Goal: Communication & Community: Answer question/provide support

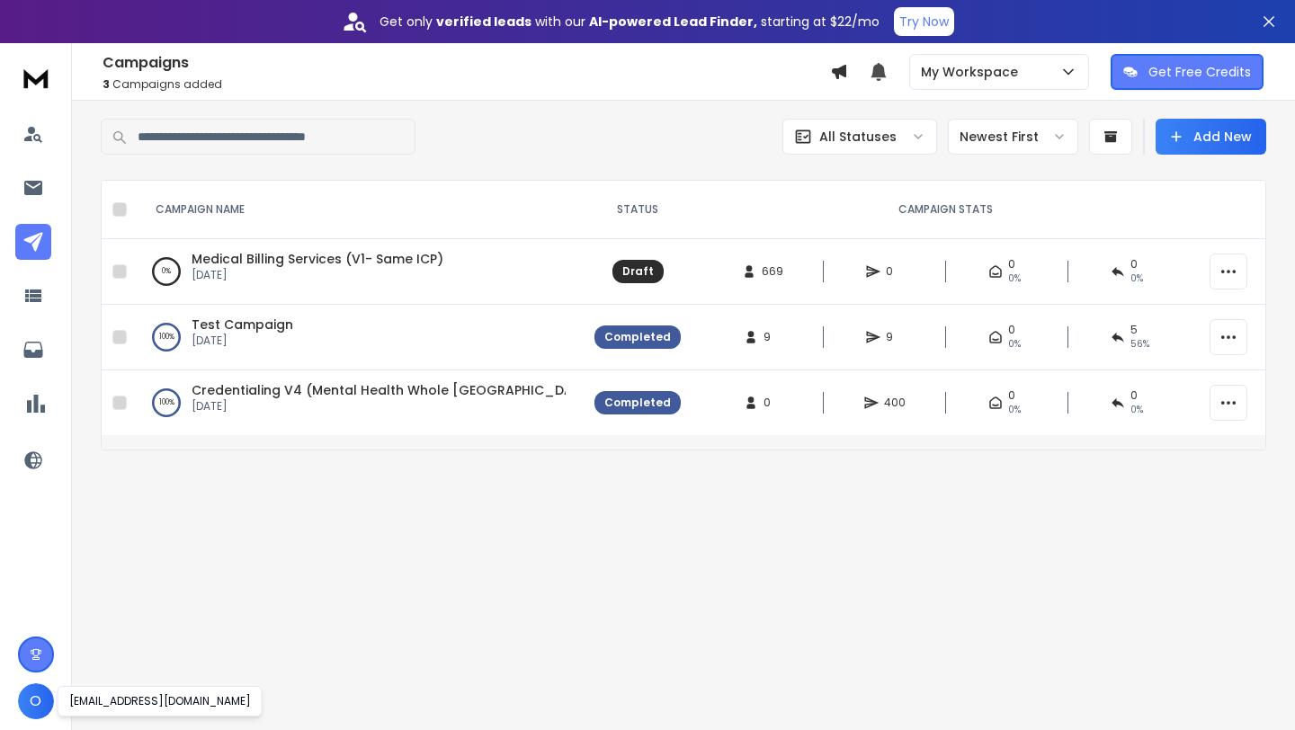
click at [41, 702] on span "O" at bounding box center [36, 702] width 36 height 36
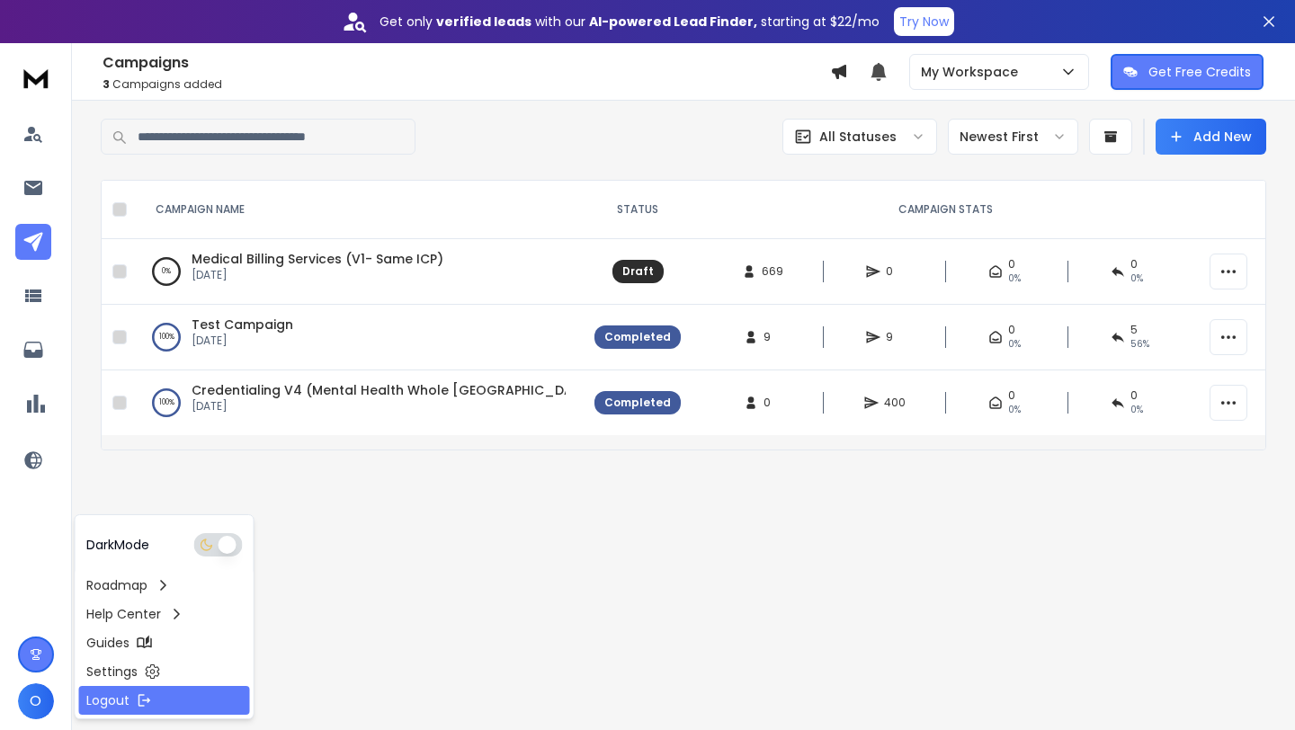
click at [152, 697] on div "Logout" at bounding box center [164, 700] width 171 height 29
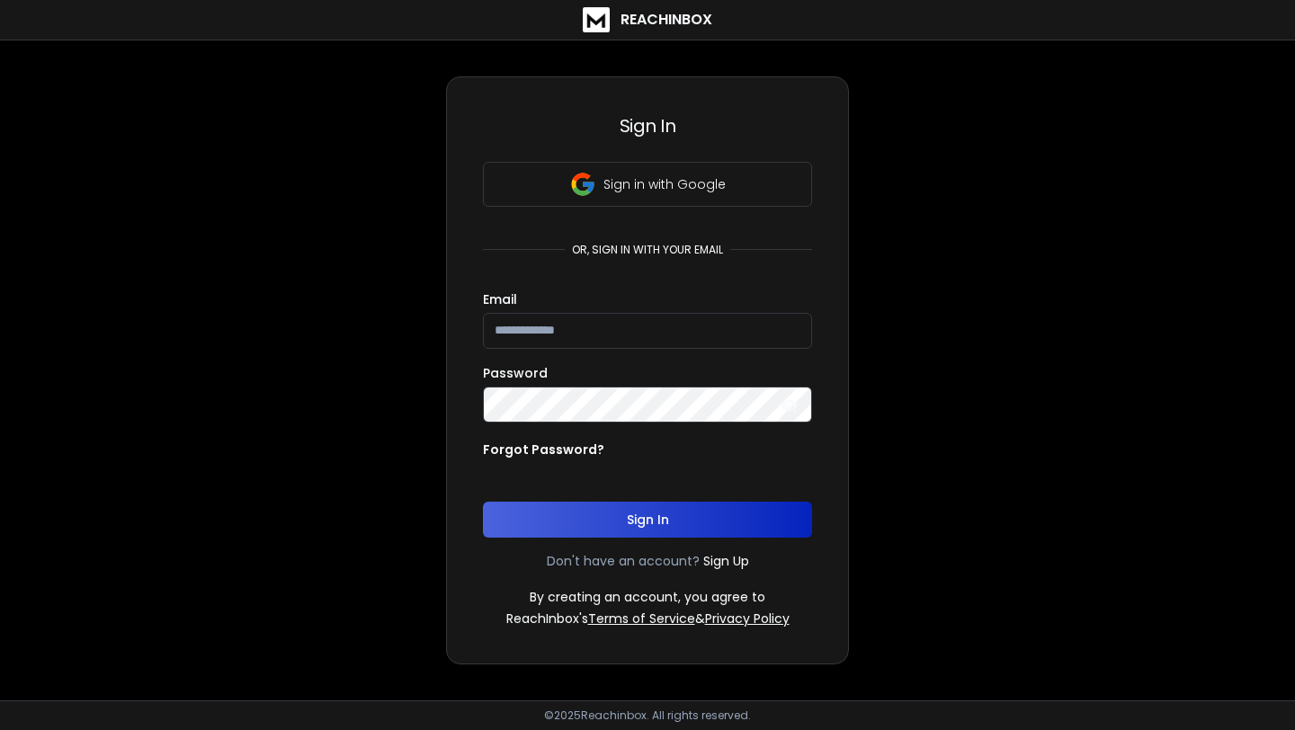
click at [560, 328] on input "email" at bounding box center [647, 331] width 329 height 36
type input "**********"
click at [668, 514] on button "Sign In" at bounding box center [647, 520] width 329 height 36
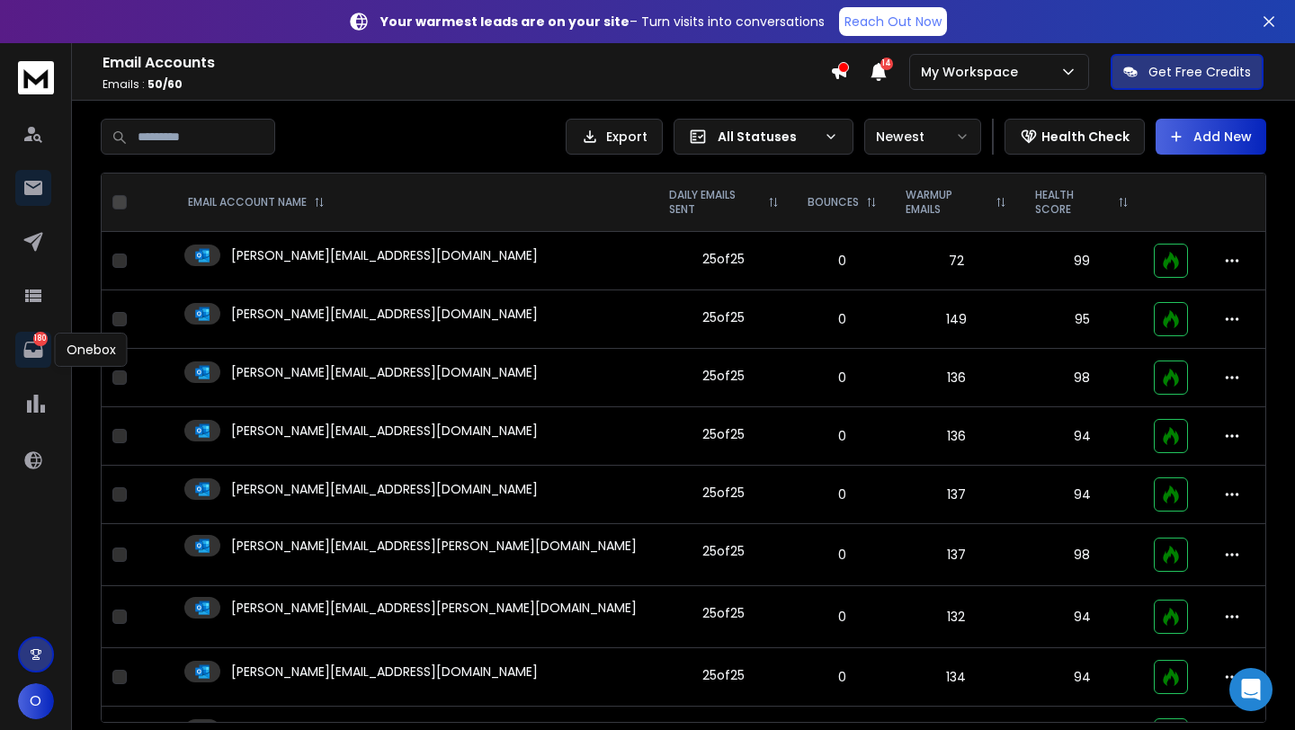
click at [22, 347] on icon at bounding box center [33, 350] width 22 height 22
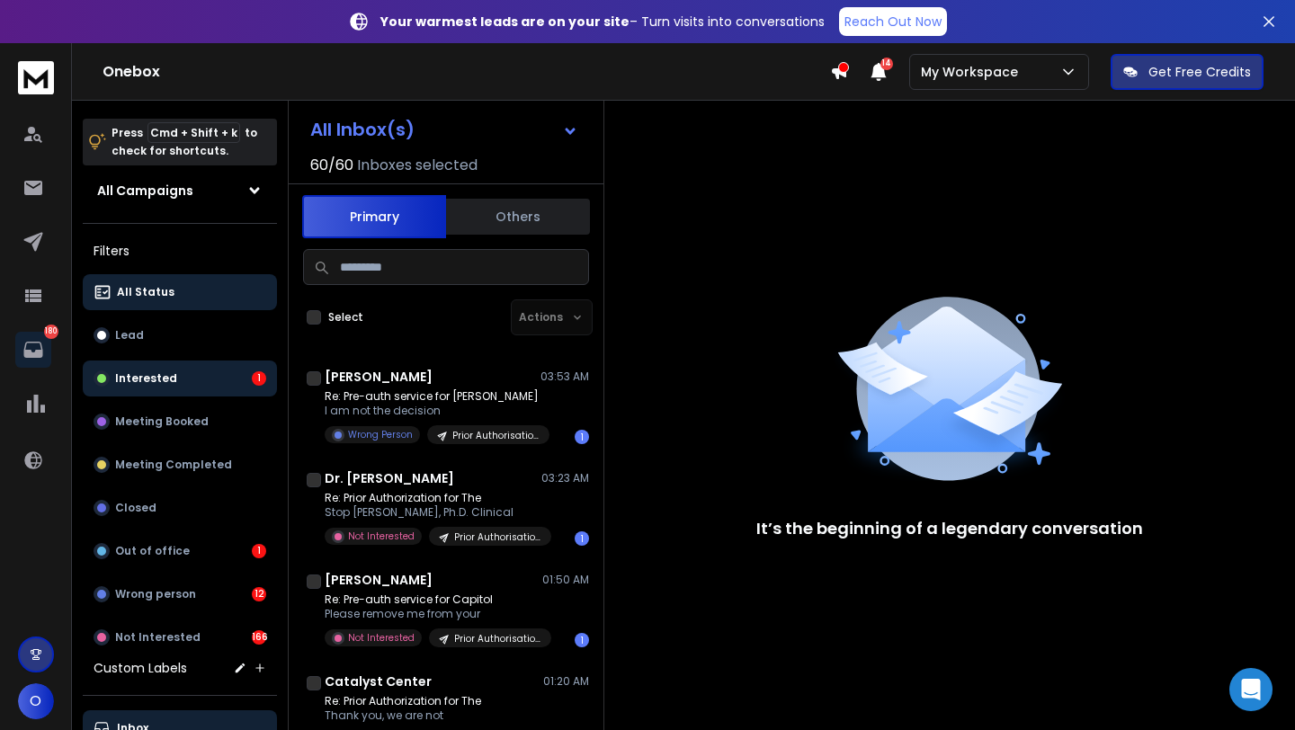
click at [165, 383] on p "Interested" at bounding box center [146, 378] width 62 height 14
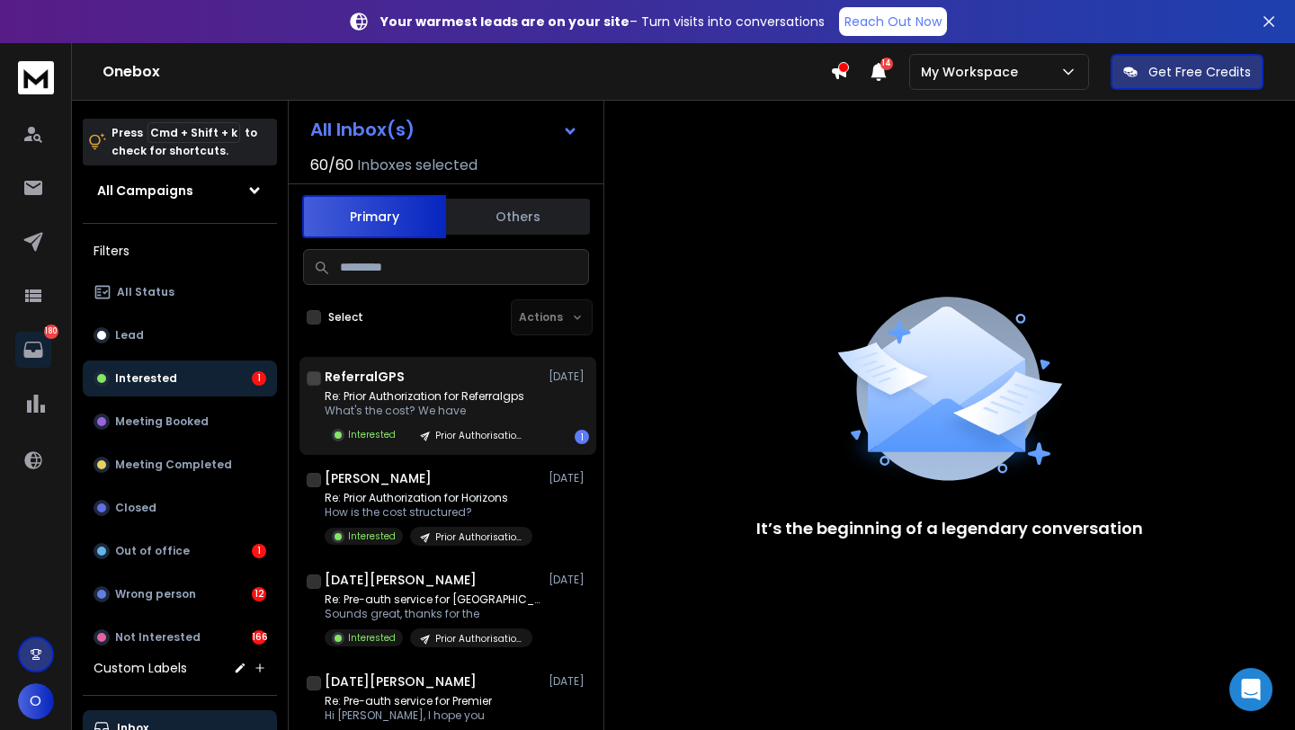
click at [417, 389] on p "Re: Prior Authorization for Referralgps" at bounding box center [429, 396] width 208 height 14
click at [473, 381] on div "ReferralGPS 12 Aug" at bounding box center [457, 377] width 264 height 18
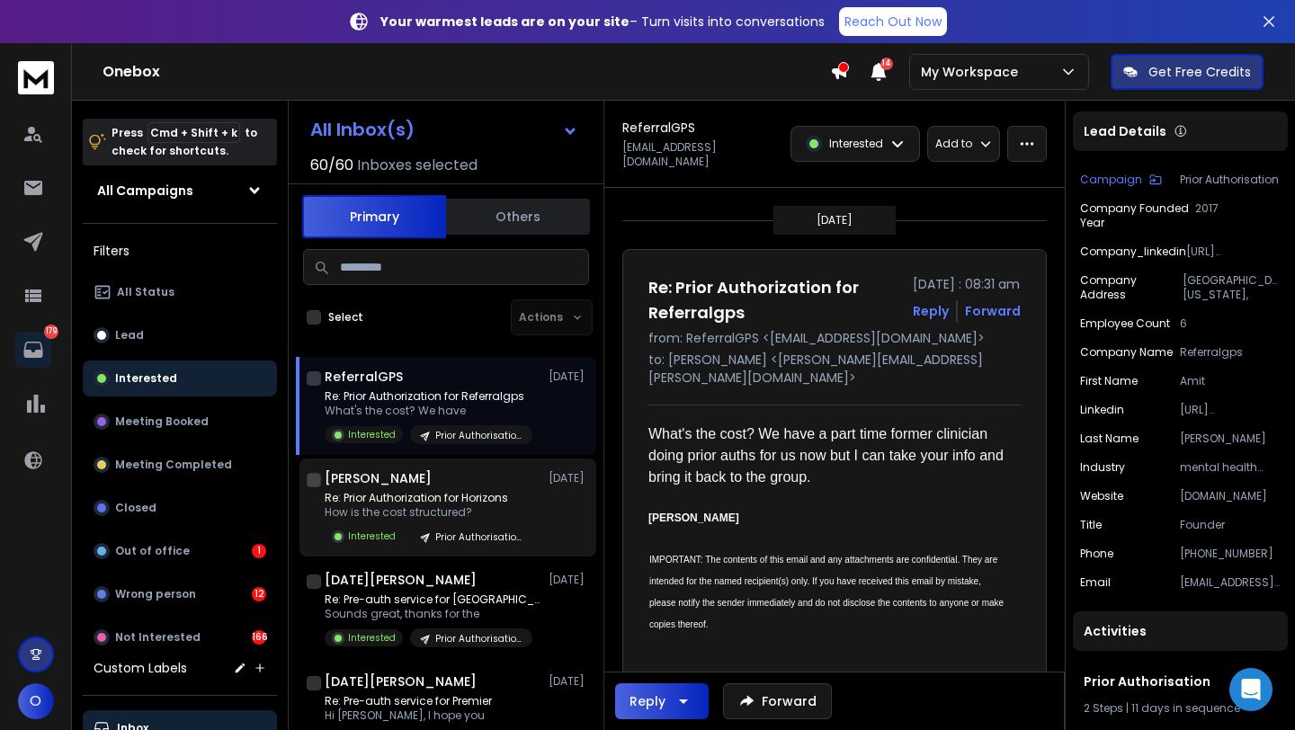
click at [397, 498] on p "Re: Prior Authorization for Horizons" at bounding box center [429, 498] width 208 height 14
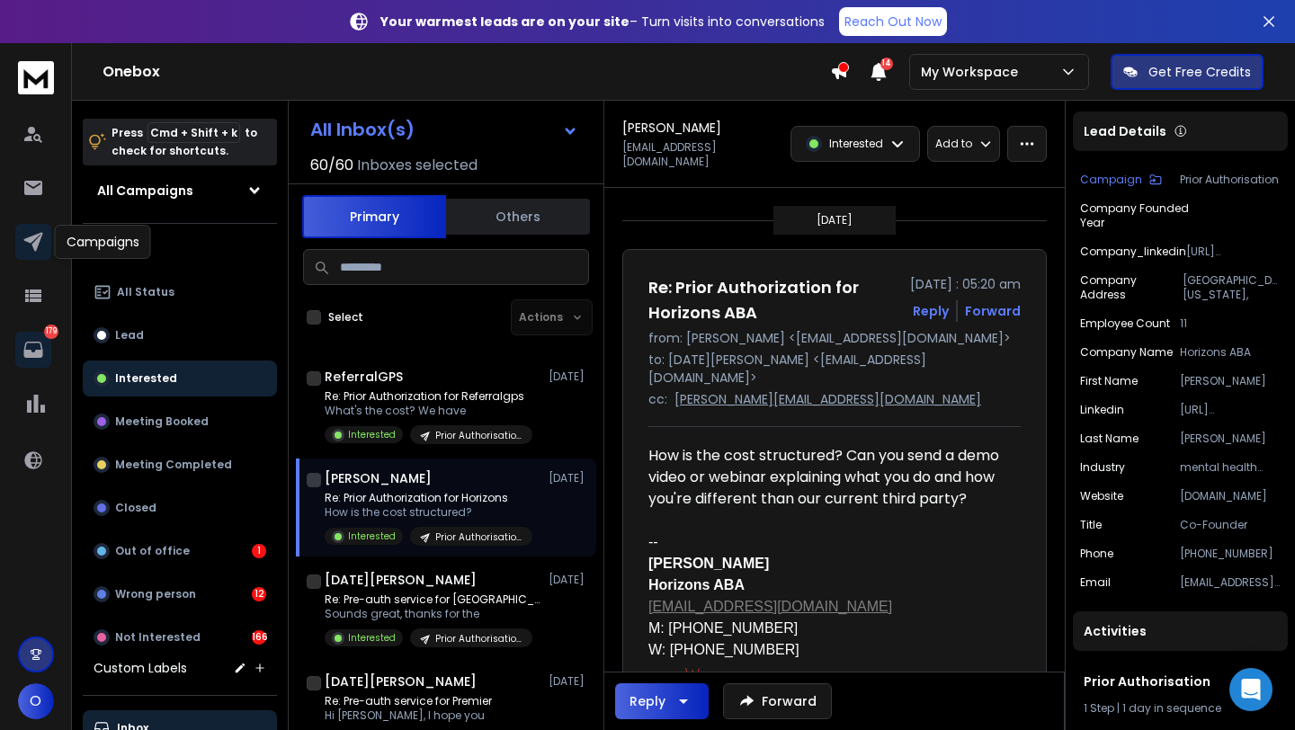
click at [31, 245] on icon at bounding box center [33, 242] width 22 height 22
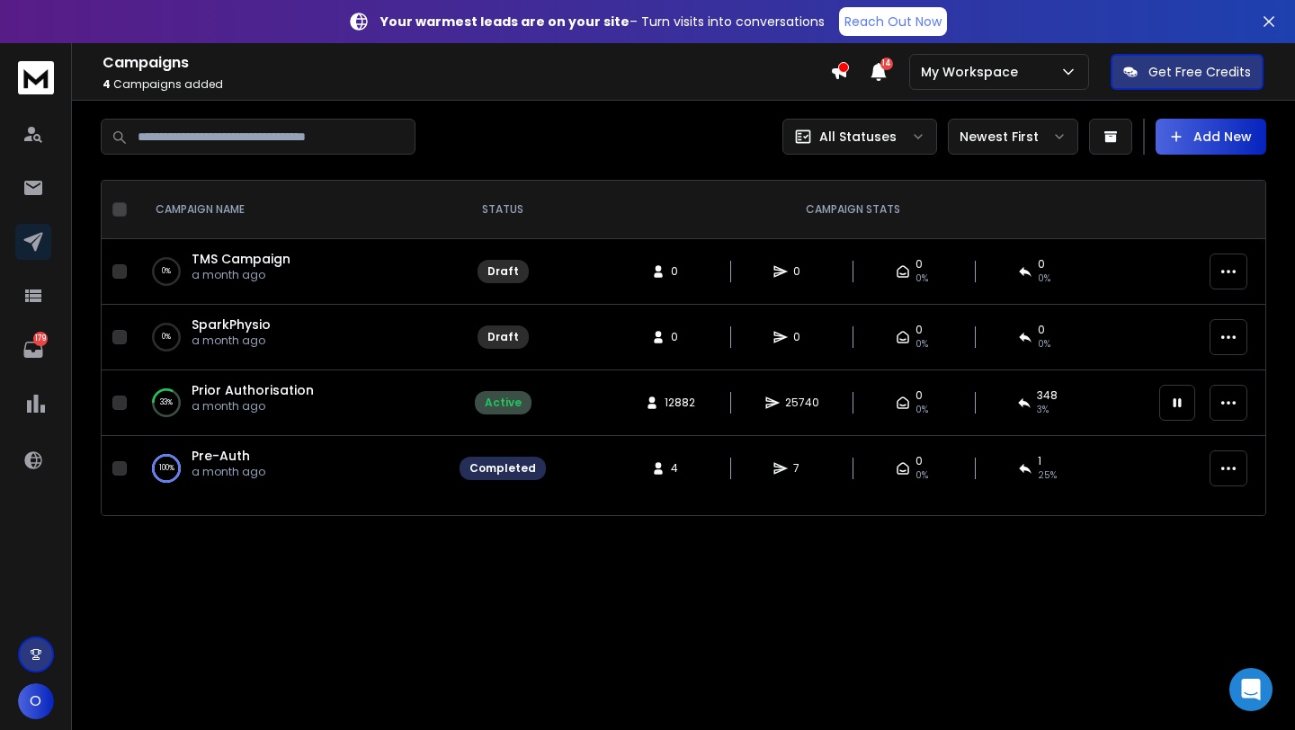
click at [697, 411] on div "12882 25740 0 0% 348 3 %" at bounding box center [853, 403] width 450 height 29
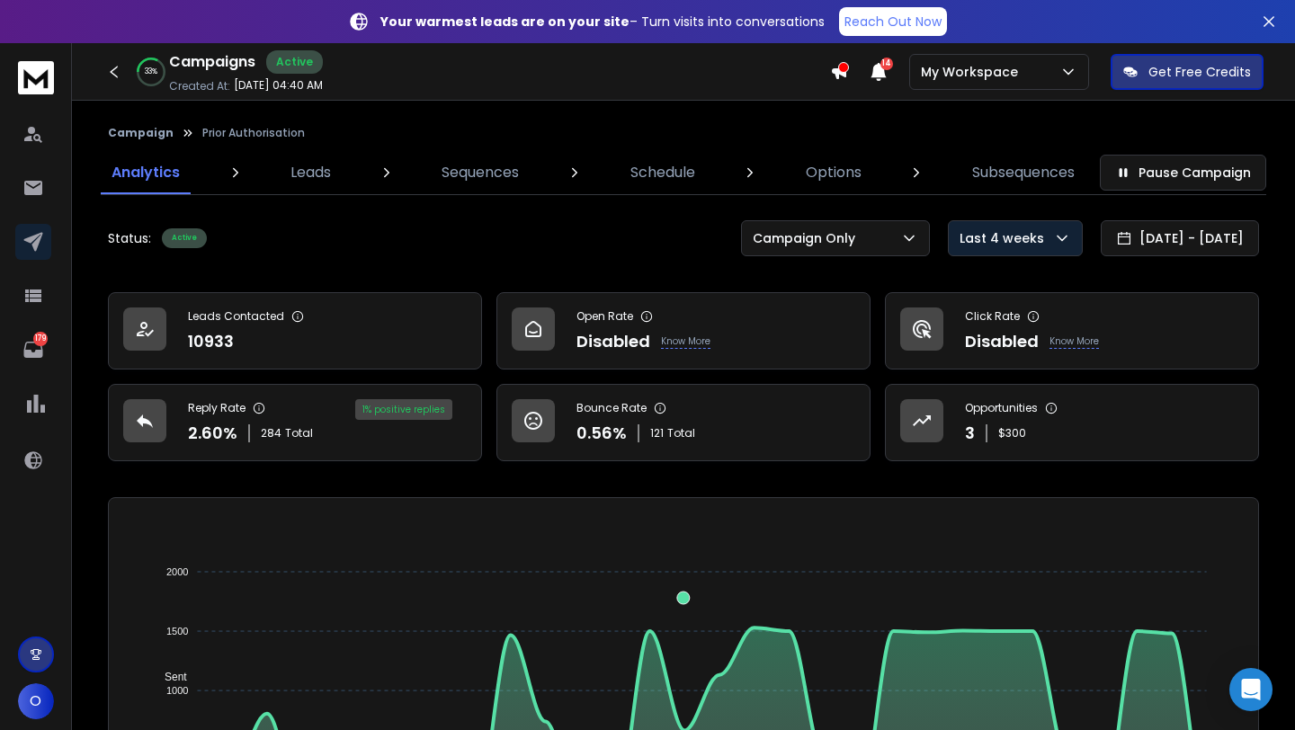
click at [963, 235] on p "Last 4 weeks" at bounding box center [1006, 238] width 92 height 18
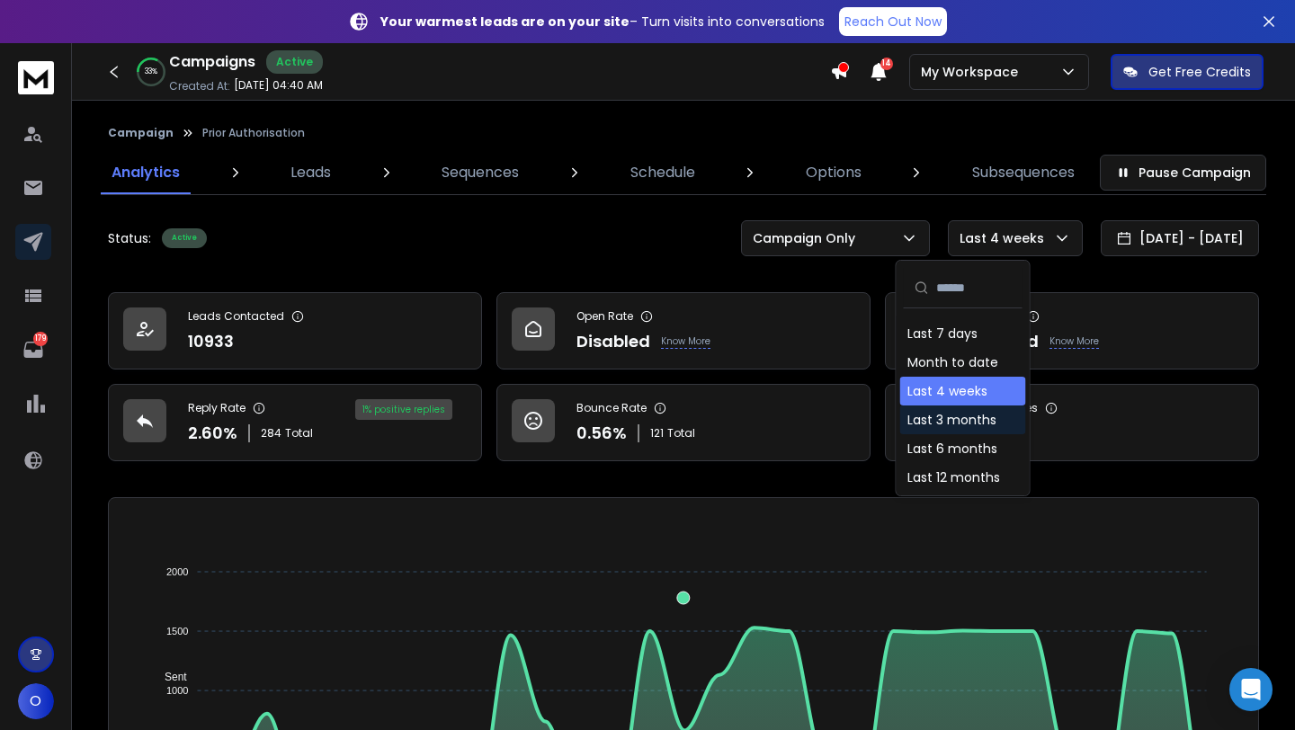
click at [951, 425] on div "Last 3 months" at bounding box center [952, 420] width 89 height 18
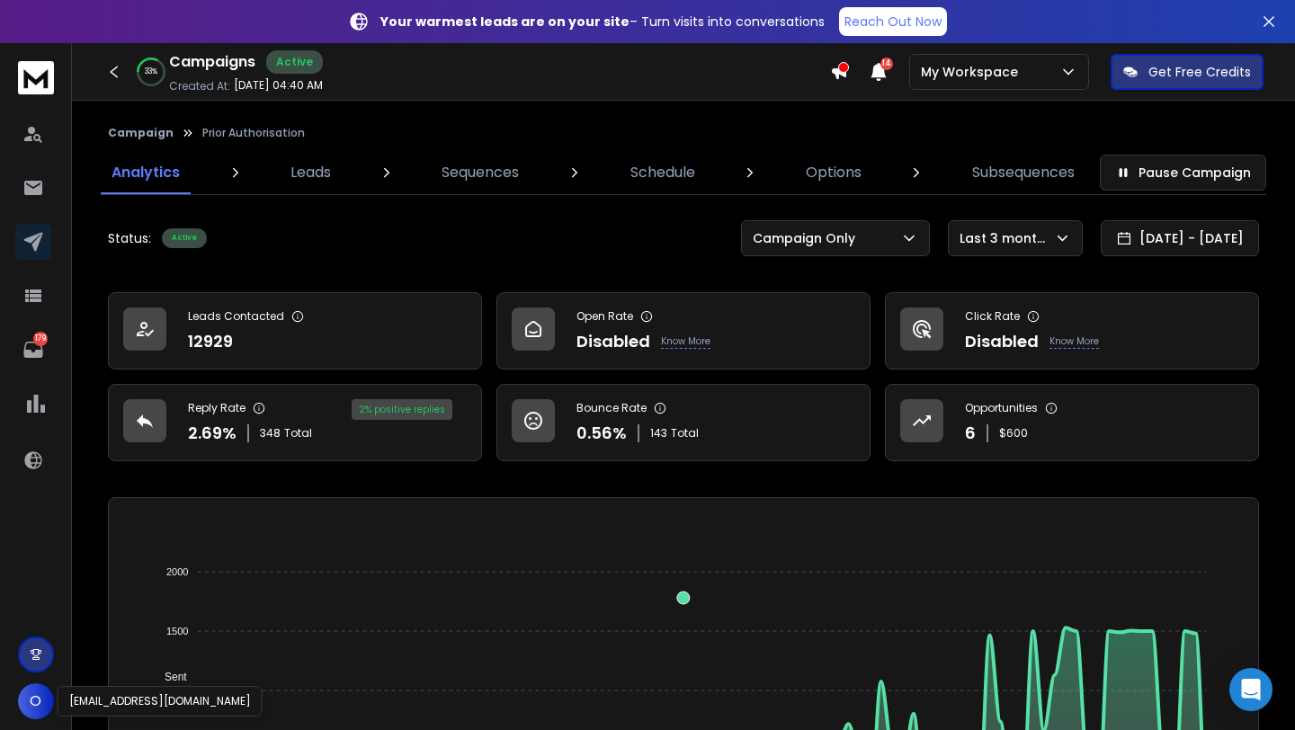
click at [37, 706] on span "O" at bounding box center [36, 702] width 36 height 36
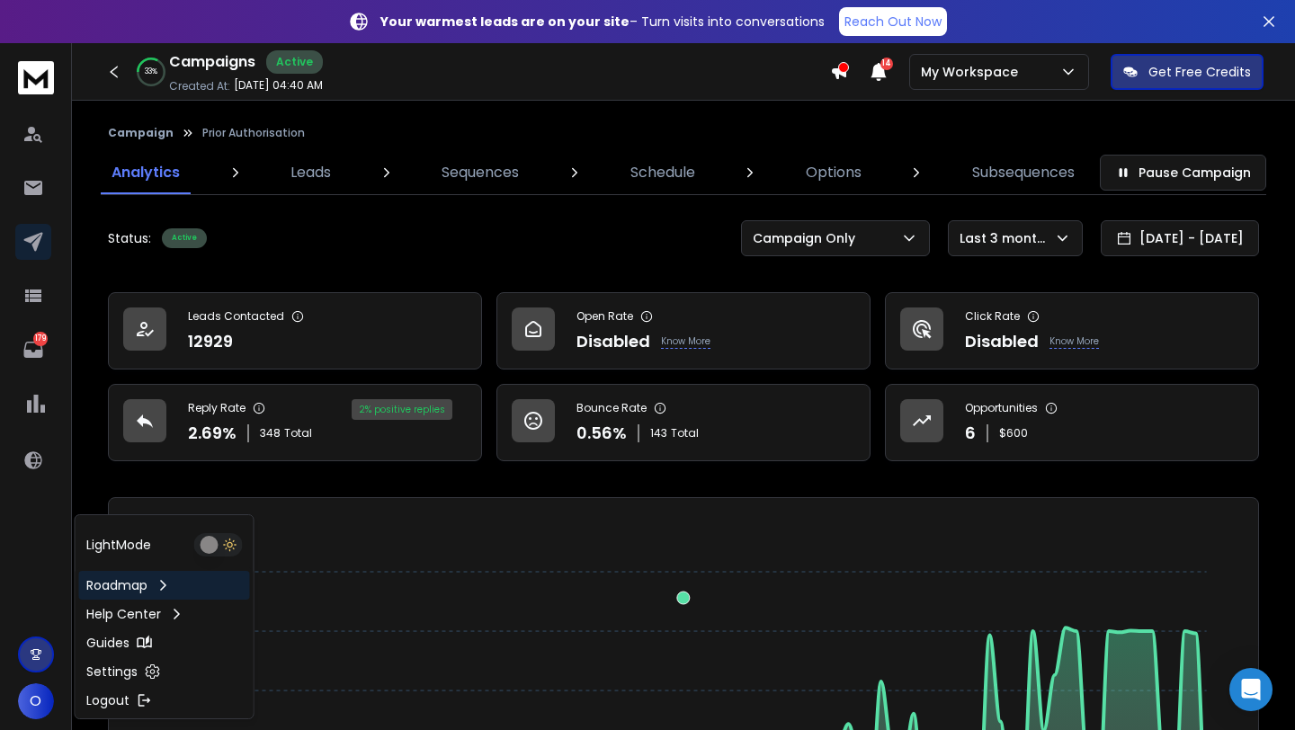
click at [226, 528] on div "Light Mode" at bounding box center [165, 541] width 178 height 52
click at [226, 543] on icon at bounding box center [230, 545] width 14 height 14
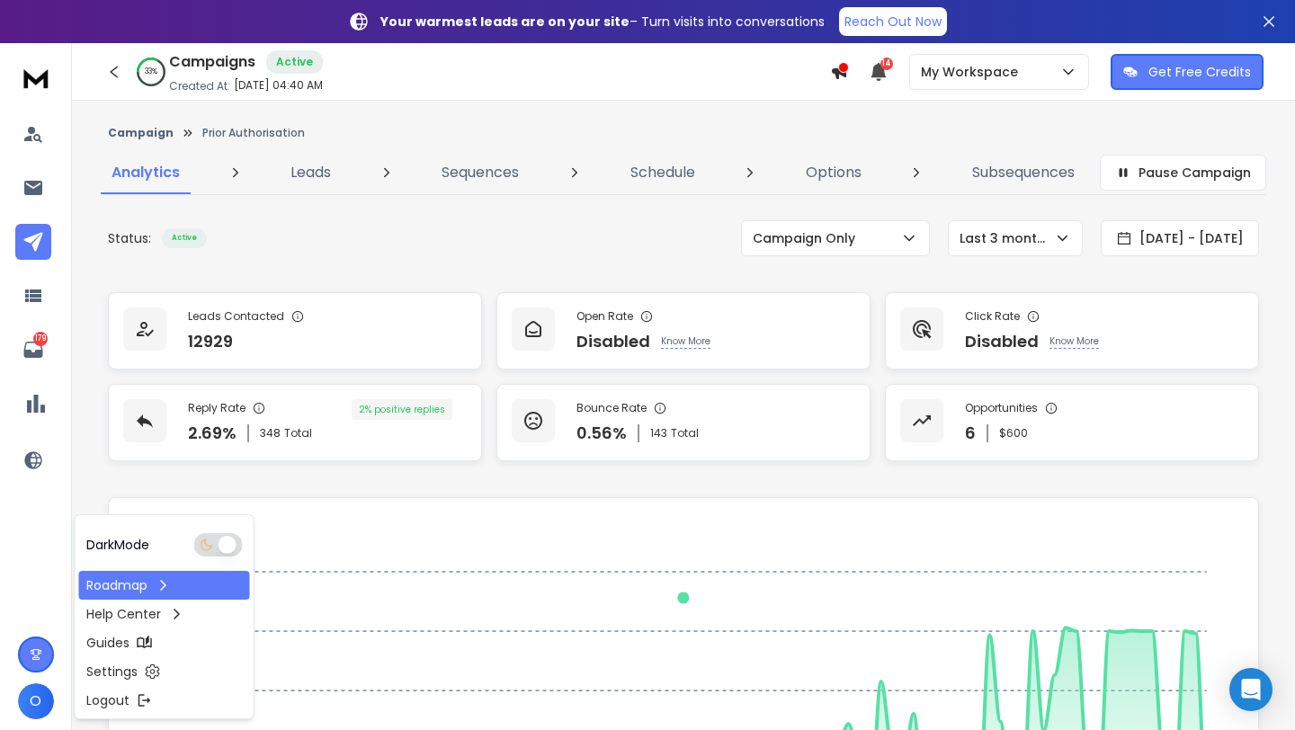
click at [89, 378] on div "Campaign Prior Authorisation Analytics Leads Sequences Schedule Options Subsequ…" at bounding box center [683, 729] width 1223 height 1256
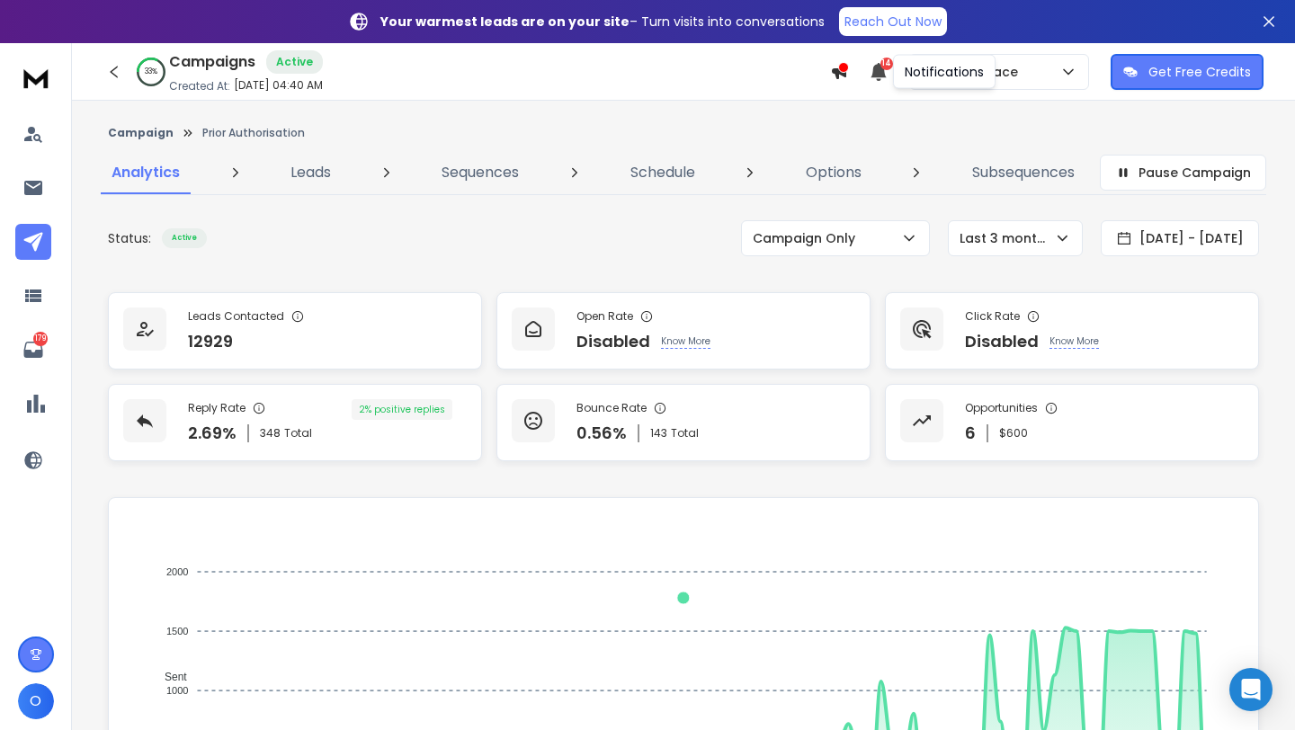
click at [885, 68] on span "14" at bounding box center [887, 64] width 13 height 13
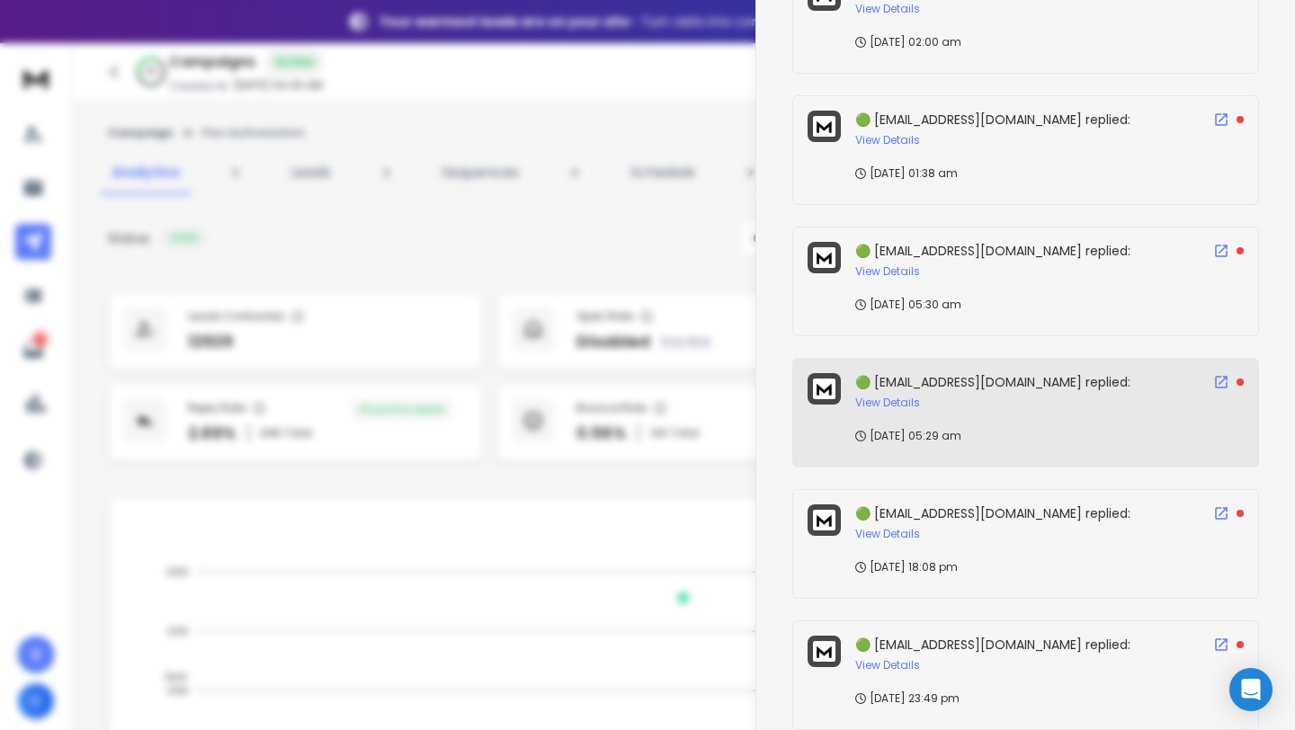
scroll to position [1015, 0]
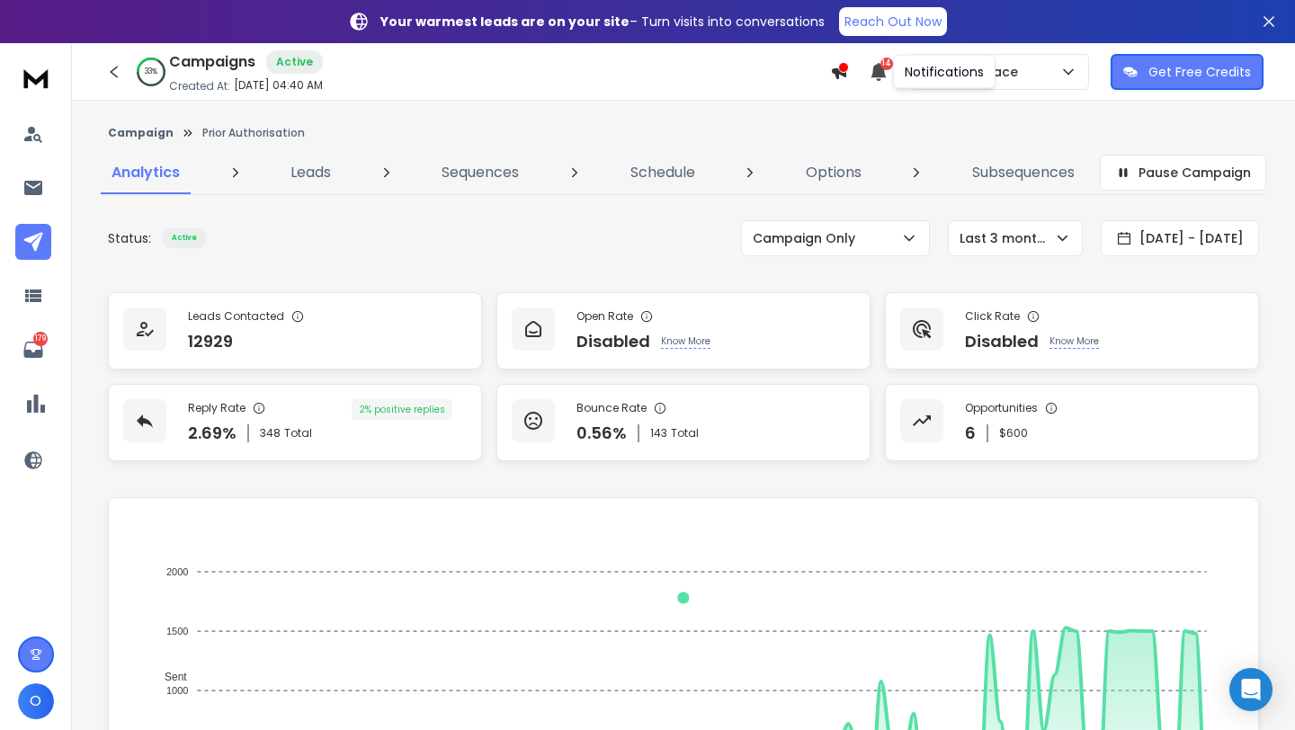
click at [883, 74] on icon at bounding box center [879, 71] width 16 height 18
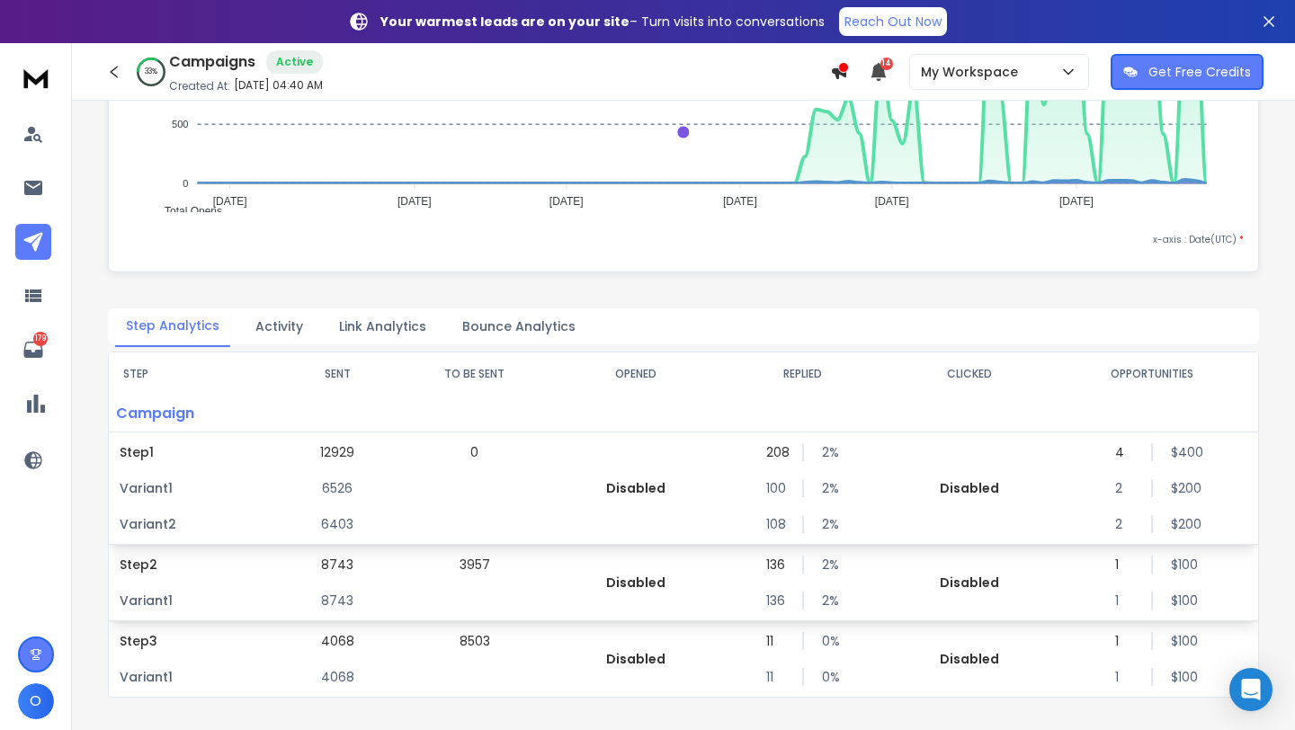
scroll to position [0, 0]
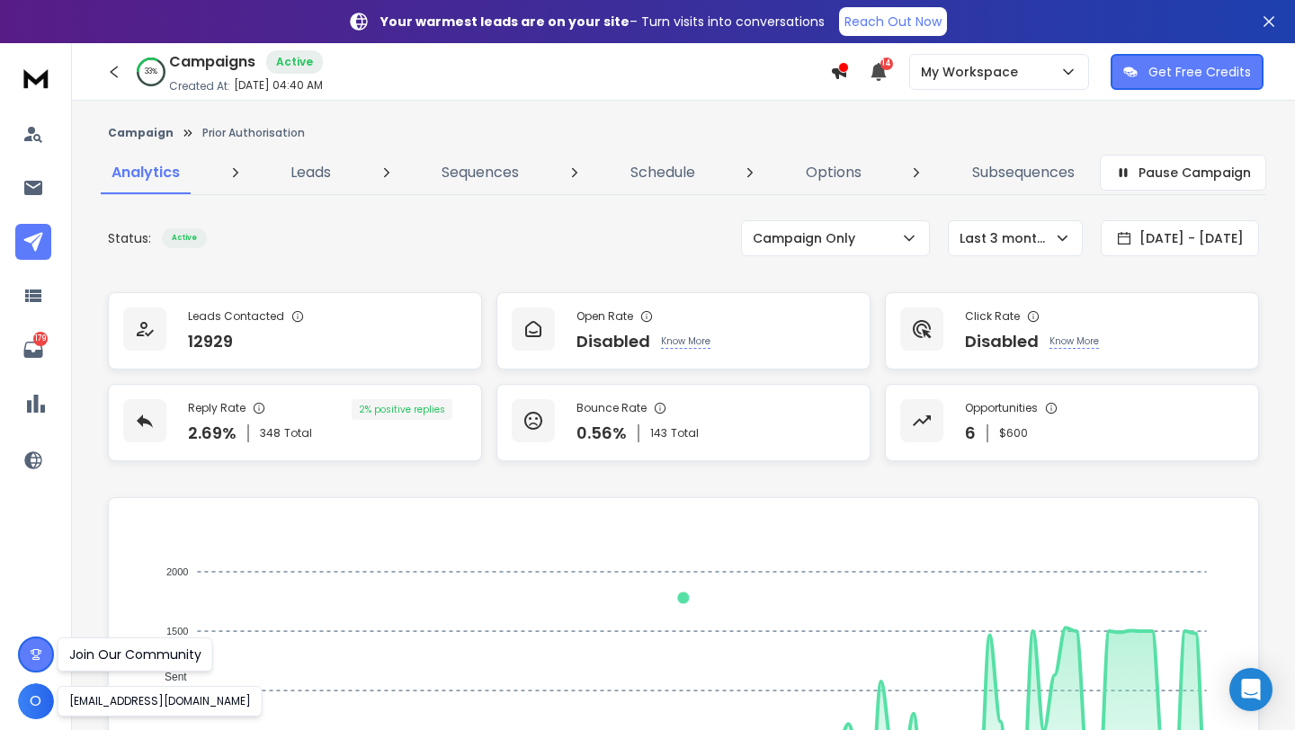
click at [25, 716] on span "O" at bounding box center [36, 702] width 36 height 36
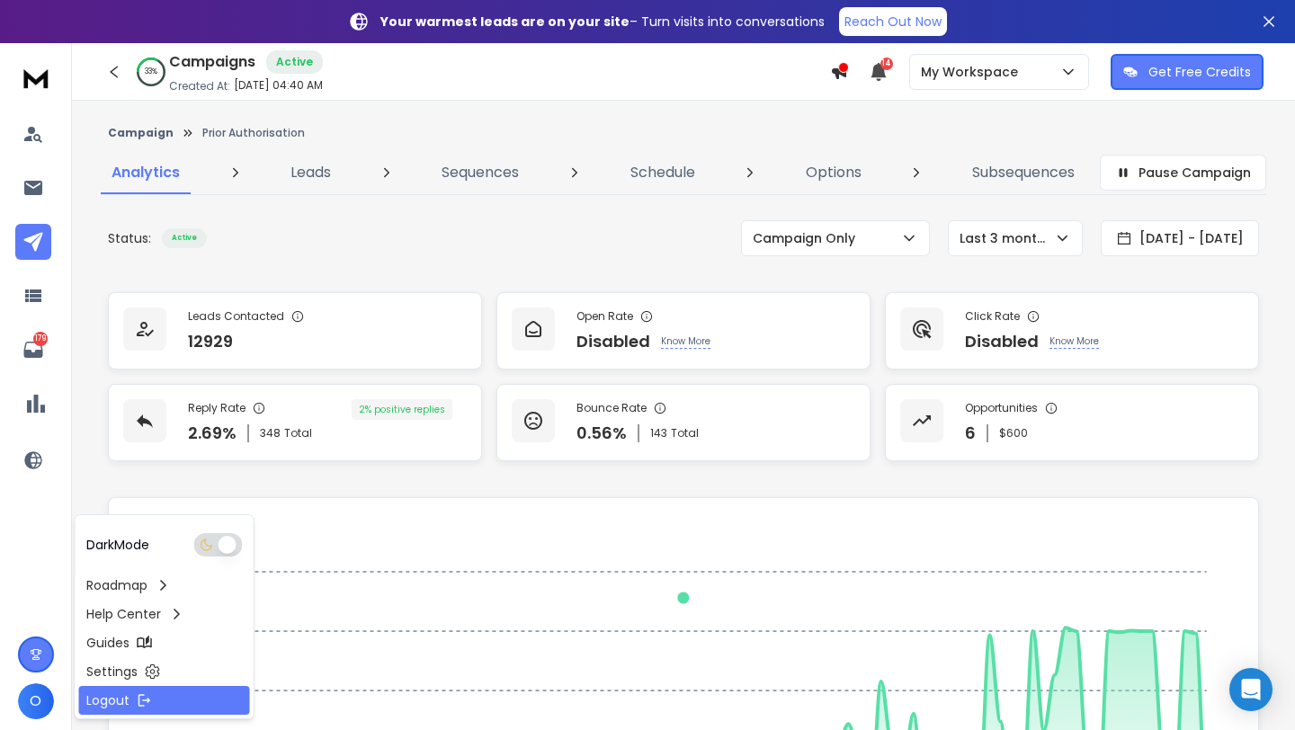
click at [148, 695] on icon at bounding box center [145, 701] width 16 height 16
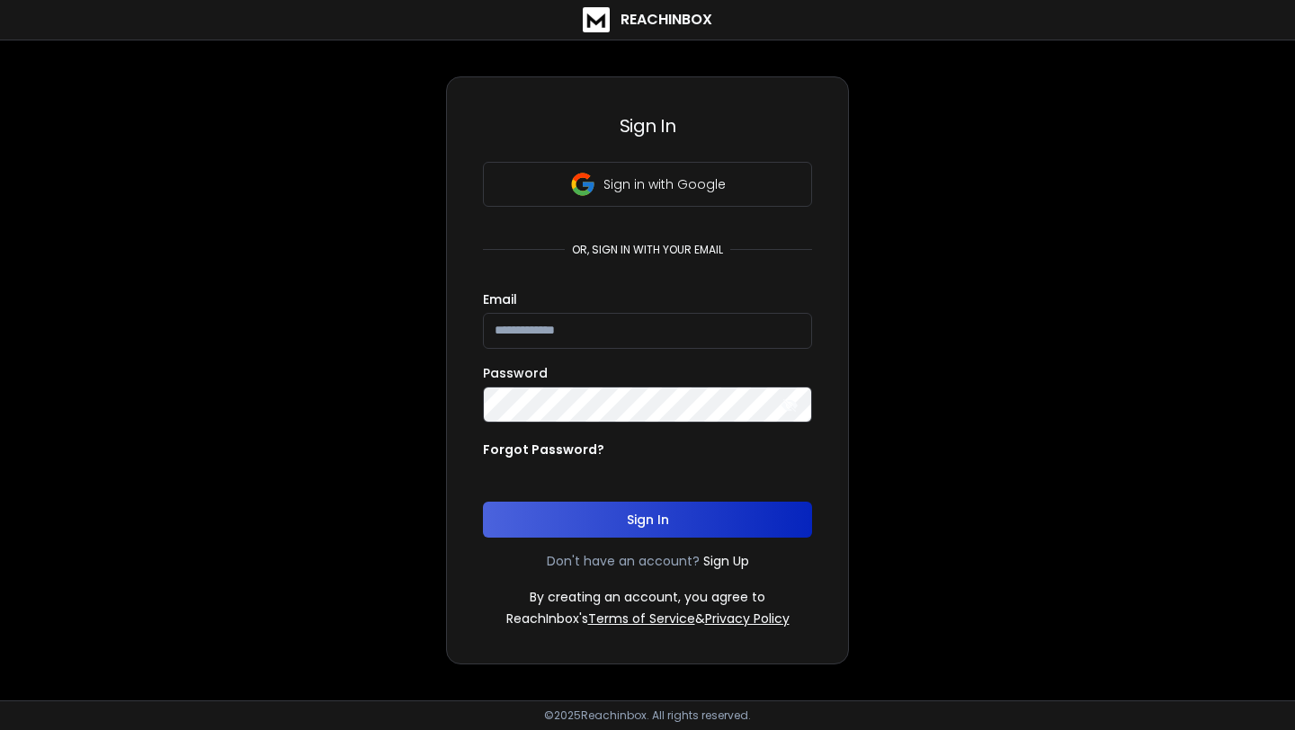
type input "**********"
click at [689, 528] on button "Sign In" at bounding box center [647, 520] width 329 height 36
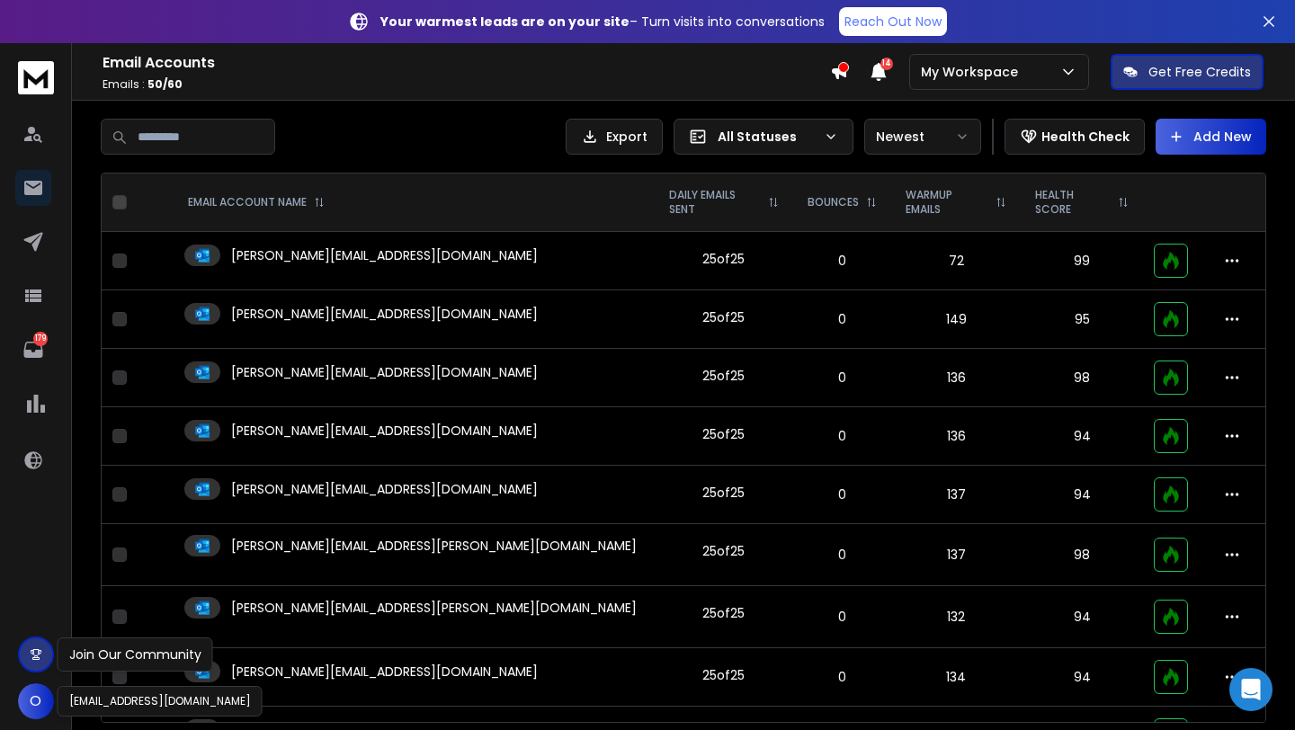
click at [35, 710] on span "O" at bounding box center [36, 702] width 36 height 36
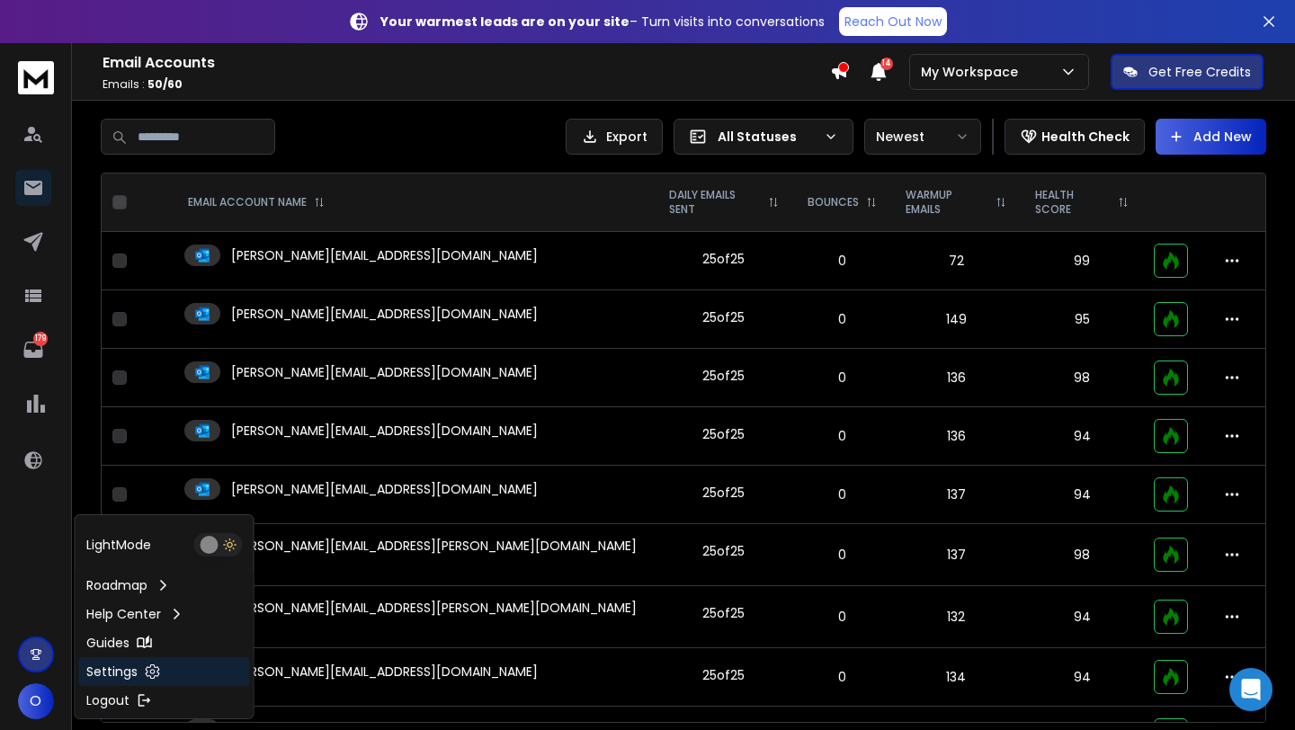
click at [125, 666] on p "Settings" at bounding box center [111, 672] width 51 height 18
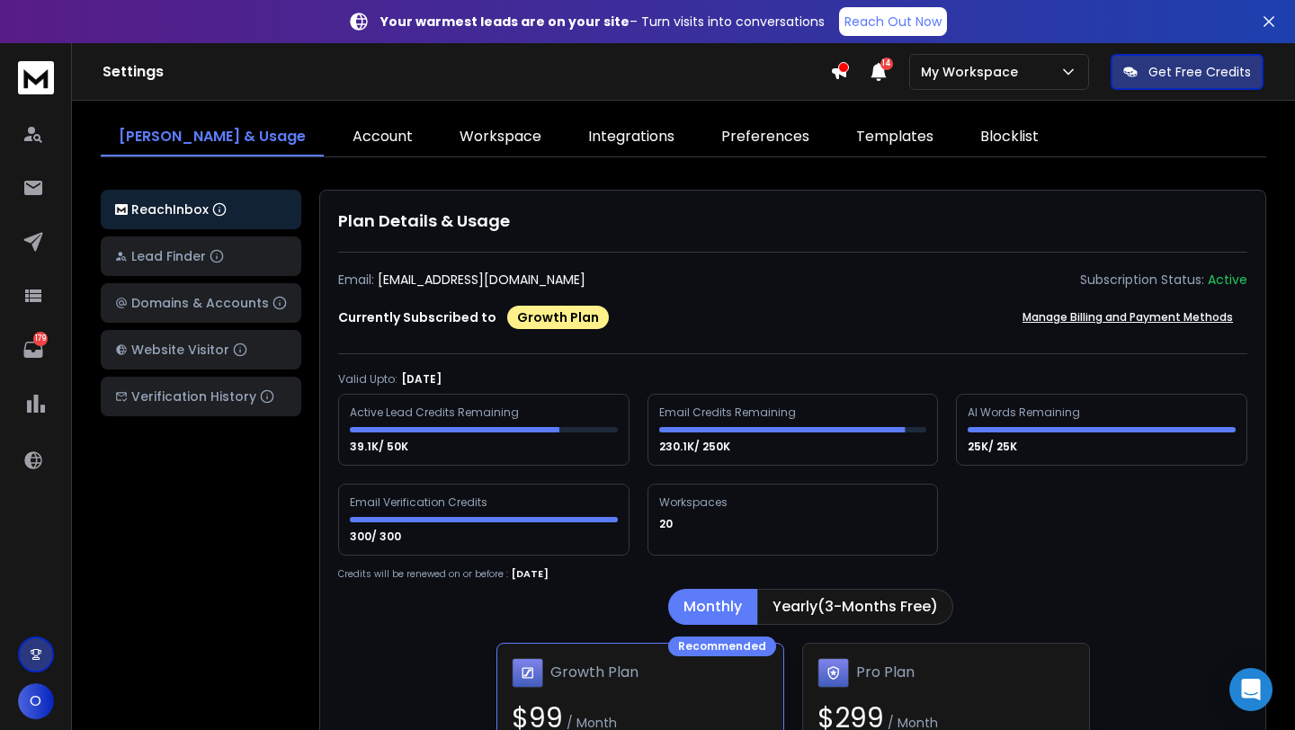
click at [1096, 319] on p "Manage Billing and Payment Methods" at bounding box center [1128, 317] width 210 height 14
click at [35, 706] on span "O" at bounding box center [36, 702] width 36 height 36
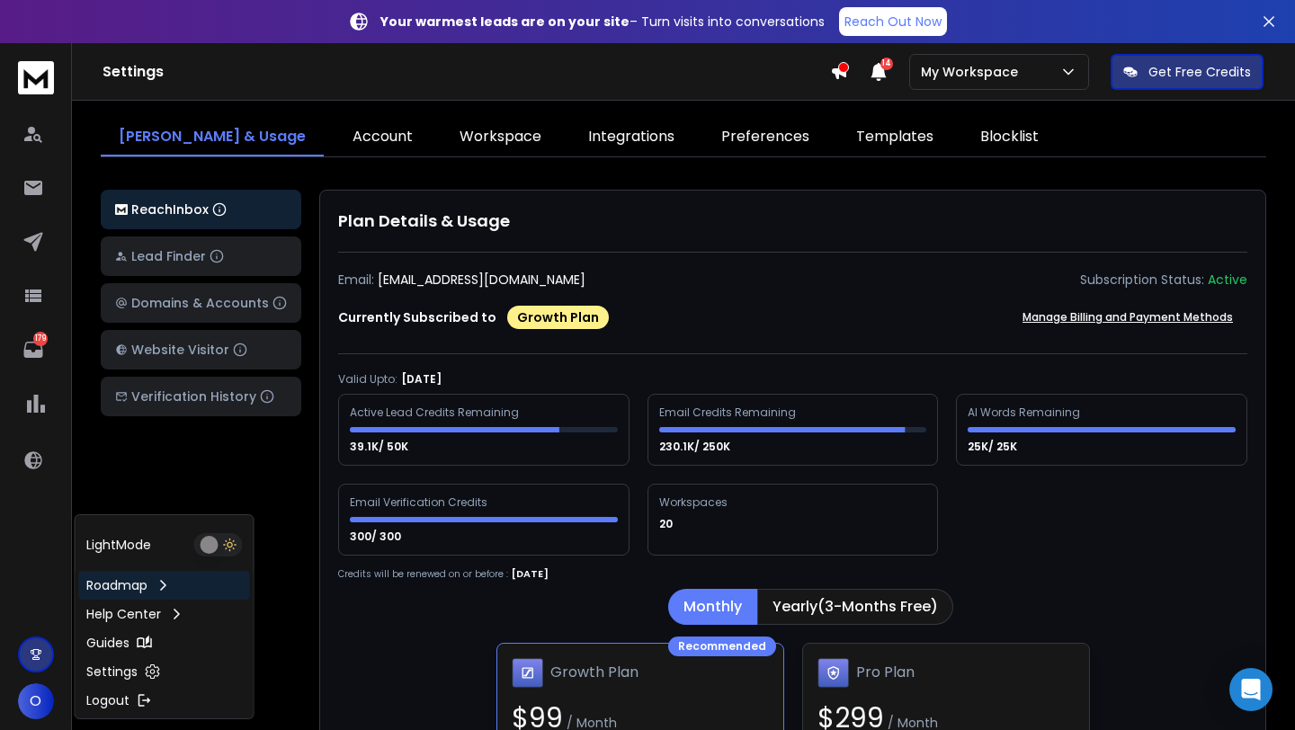
click at [227, 547] on icon at bounding box center [230, 545] width 14 height 14
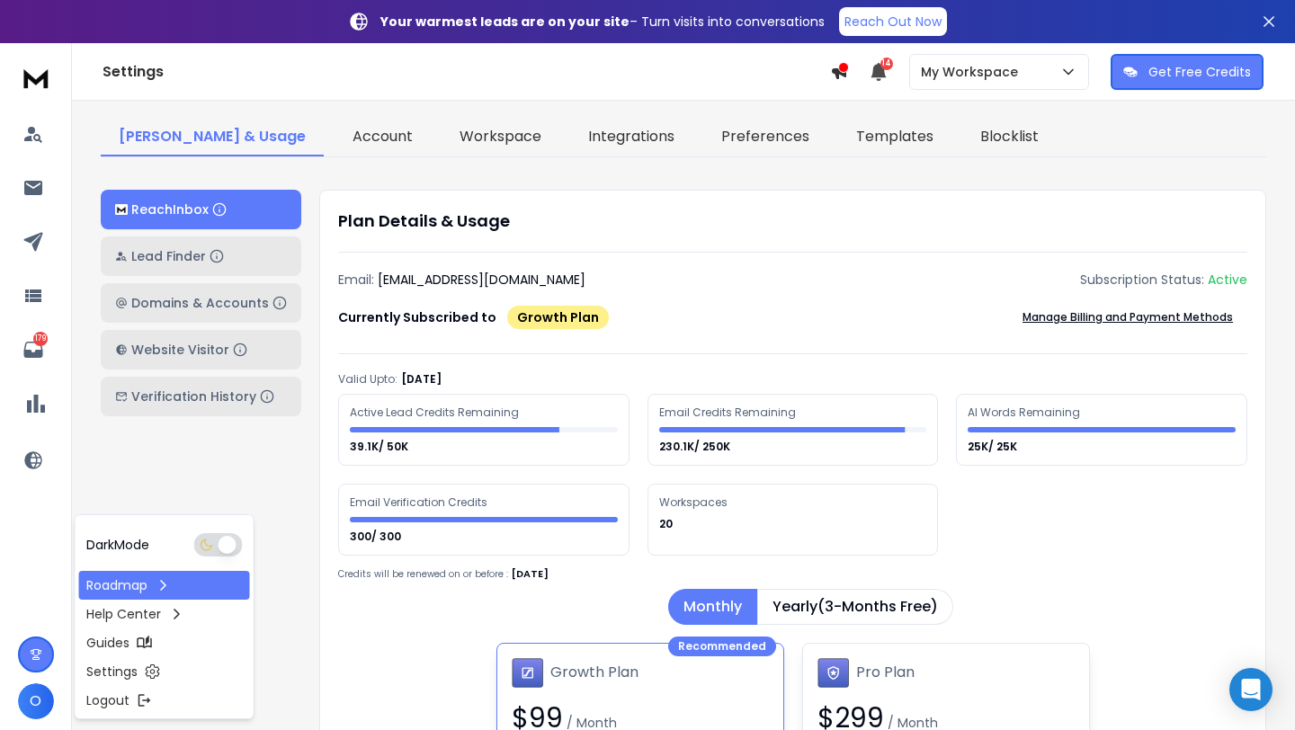
click at [271, 488] on div "ReachInbox Lead Finder Domains & Accounts Website Visitor Verification History …" at bounding box center [684, 472] width 1166 height 601
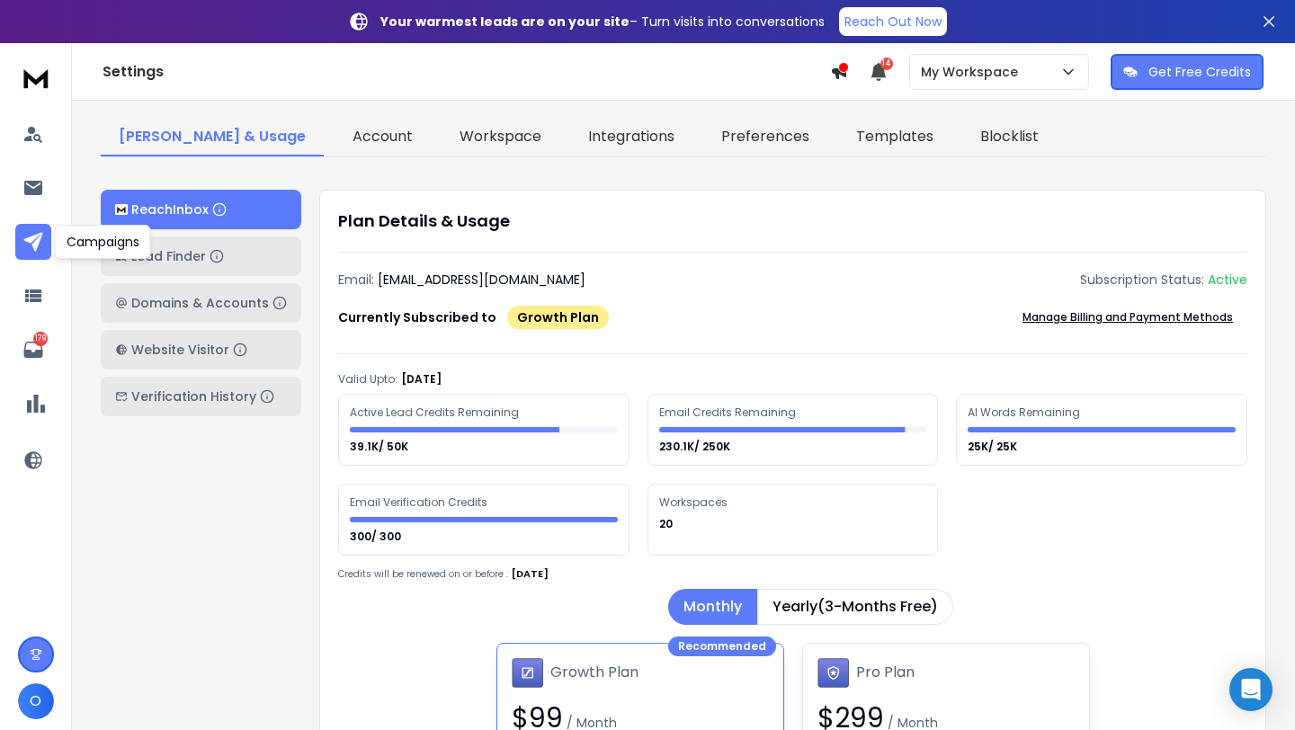
click at [32, 238] on icon at bounding box center [32, 241] width 19 height 19
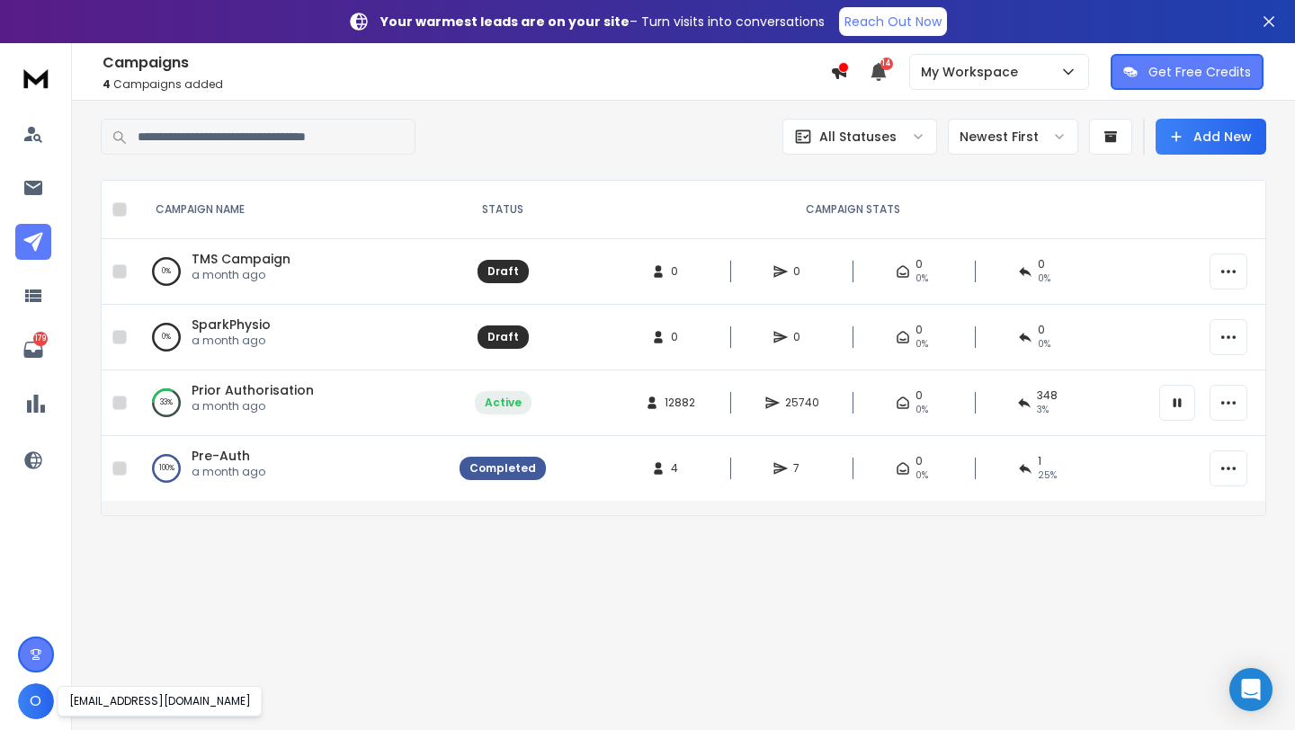
click at [39, 704] on span "O" at bounding box center [36, 702] width 36 height 36
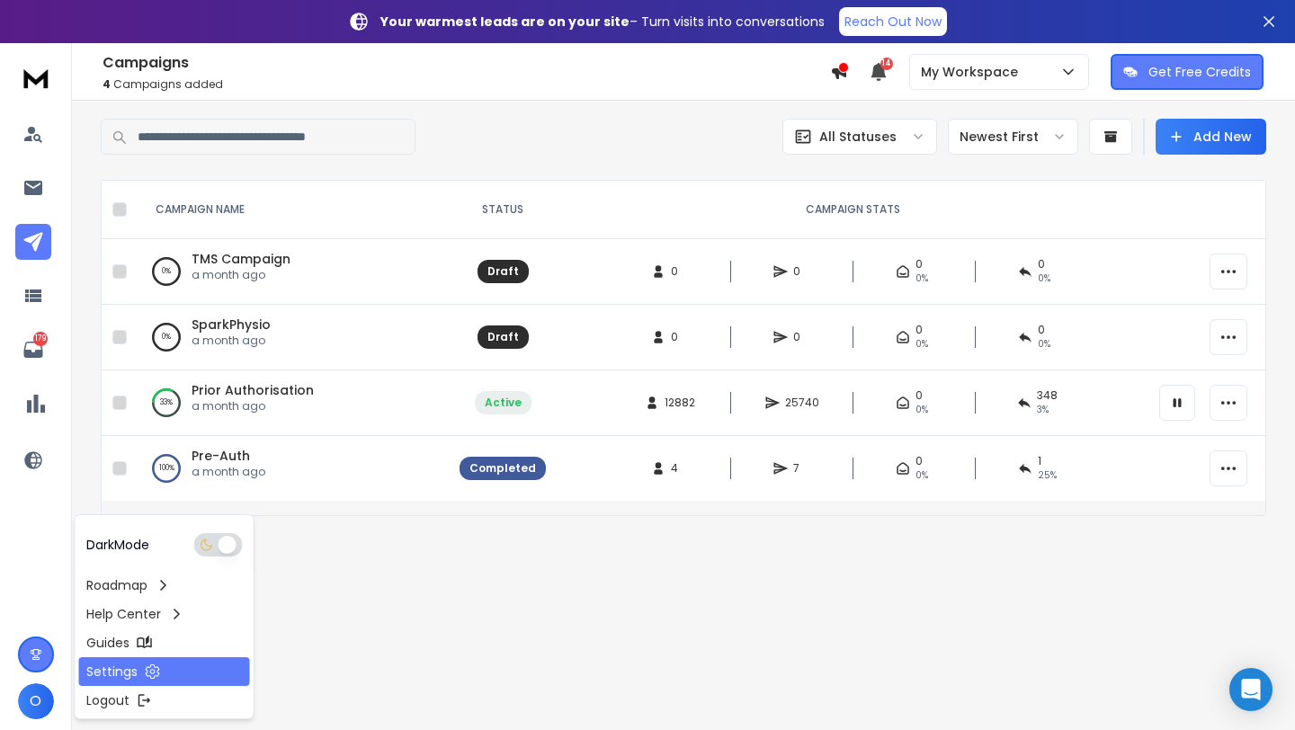
click at [123, 675] on p "Settings" at bounding box center [111, 672] width 51 height 18
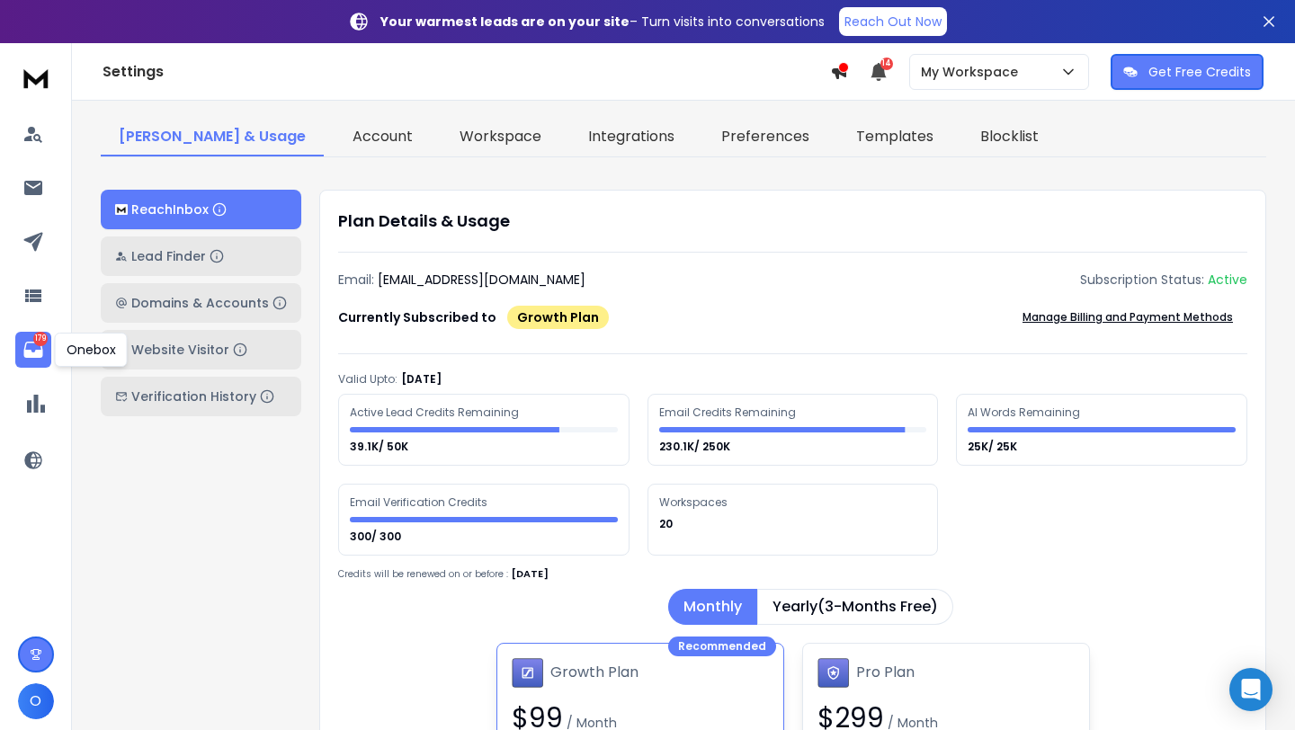
click at [39, 350] on icon at bounding box center [32, 350] width 19 height 16
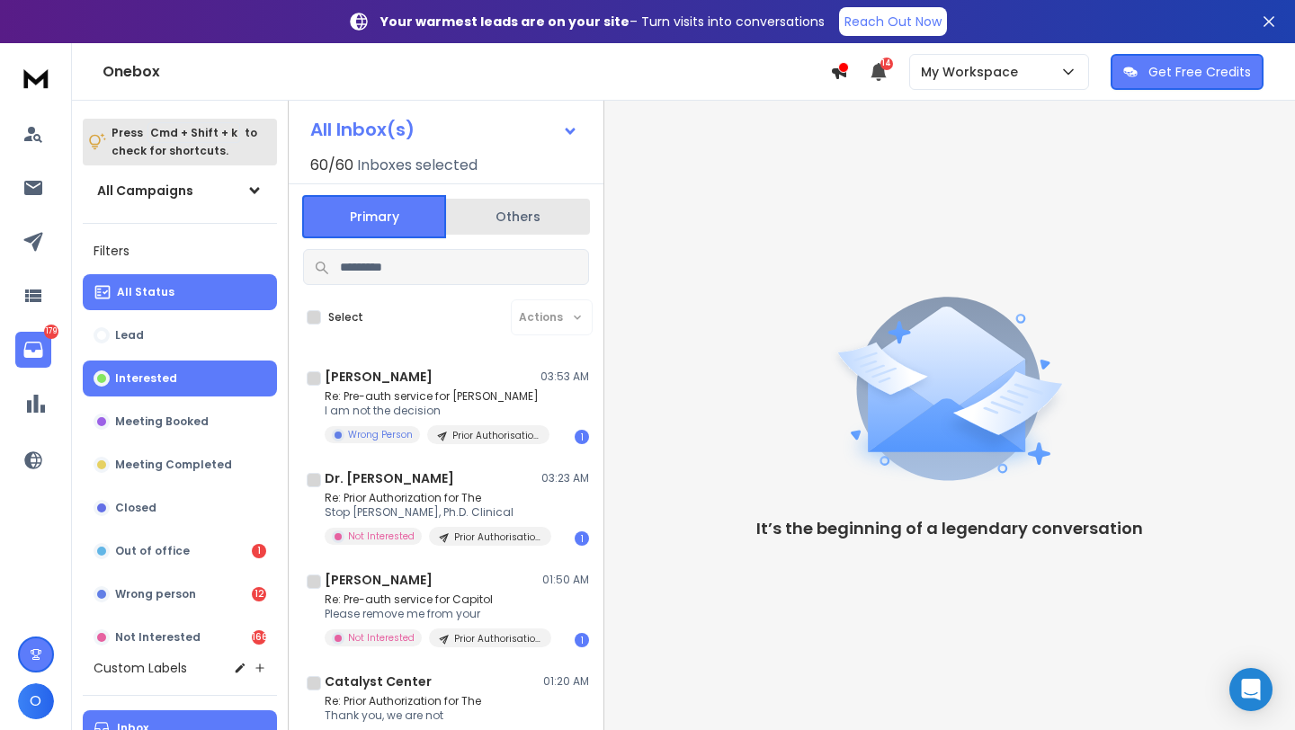
click at [160, 388] on button "Interested" at bounding box center [180, 379] width 194 height 36
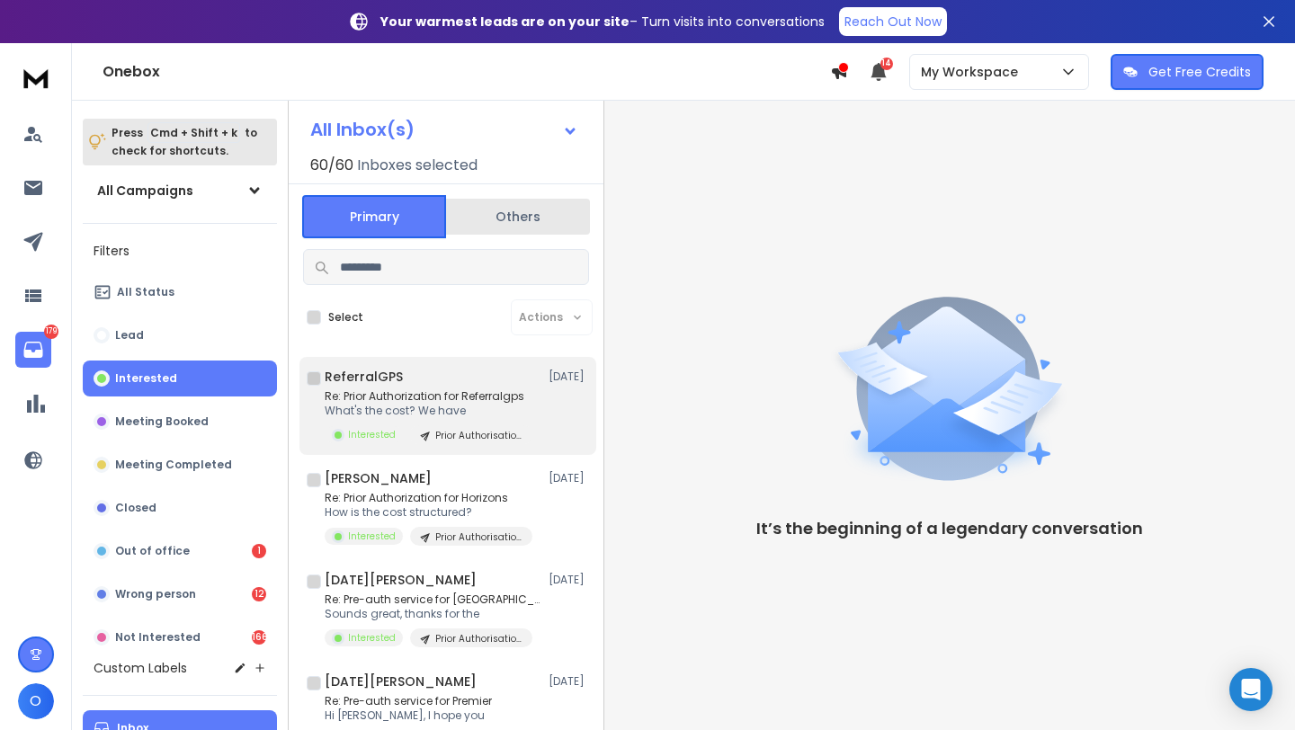
click at [386, 410] on p "What's the cost? We have" at bounding box center [429, 411] width 208 height 14
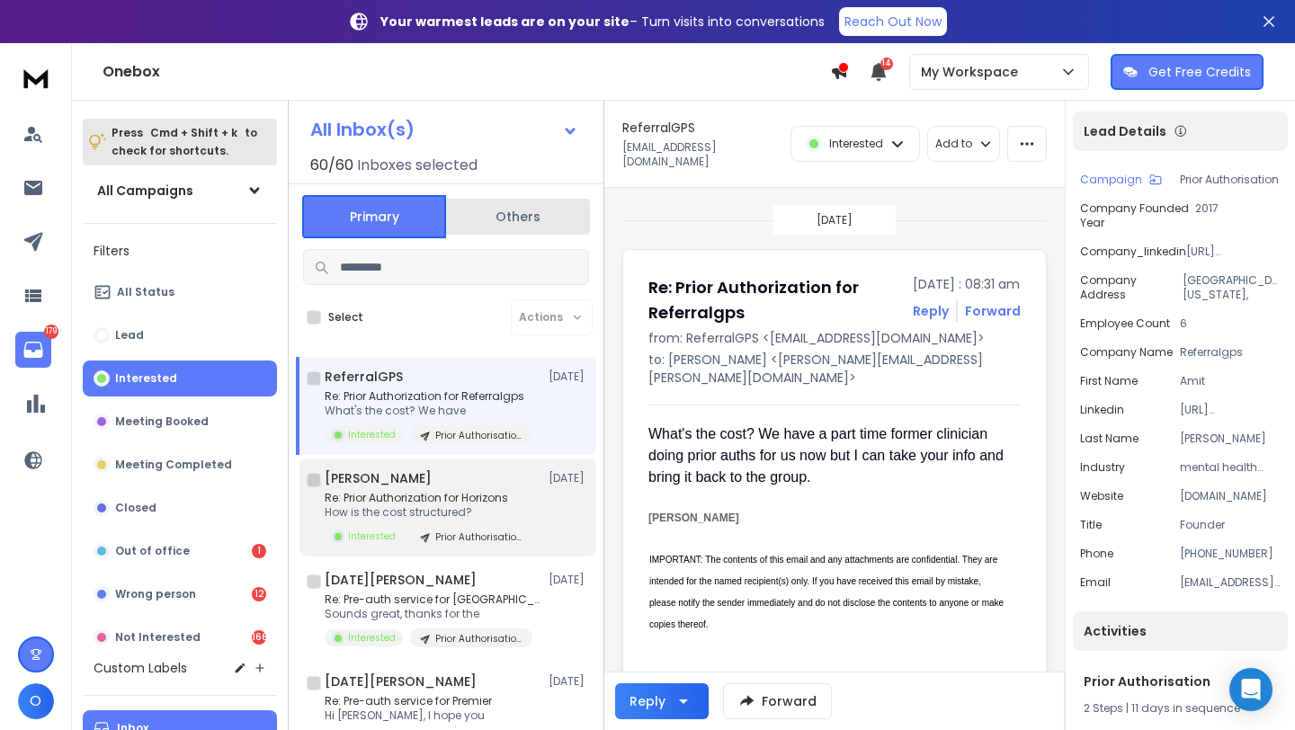
click at [426, 507] on p "How is the cost structured?" at bounding box center [429, 512] width 208 height 14
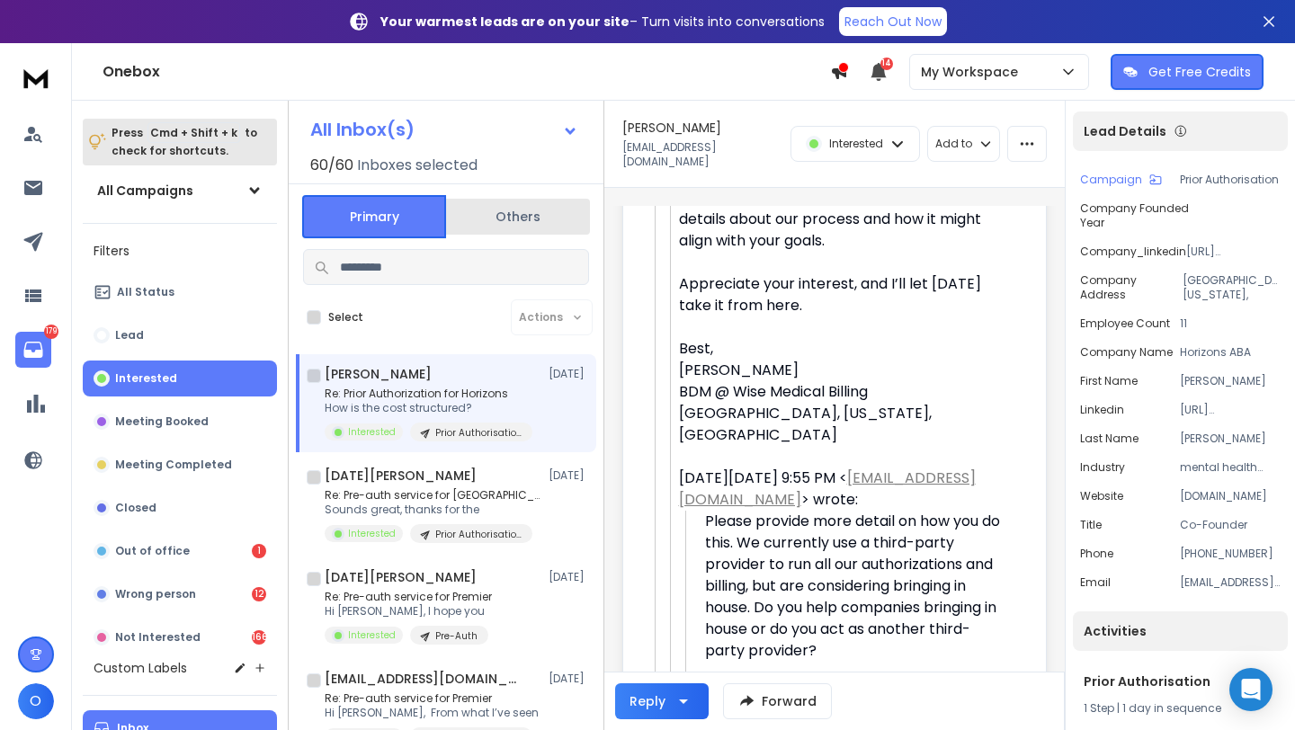
scroll to position [112, 0]
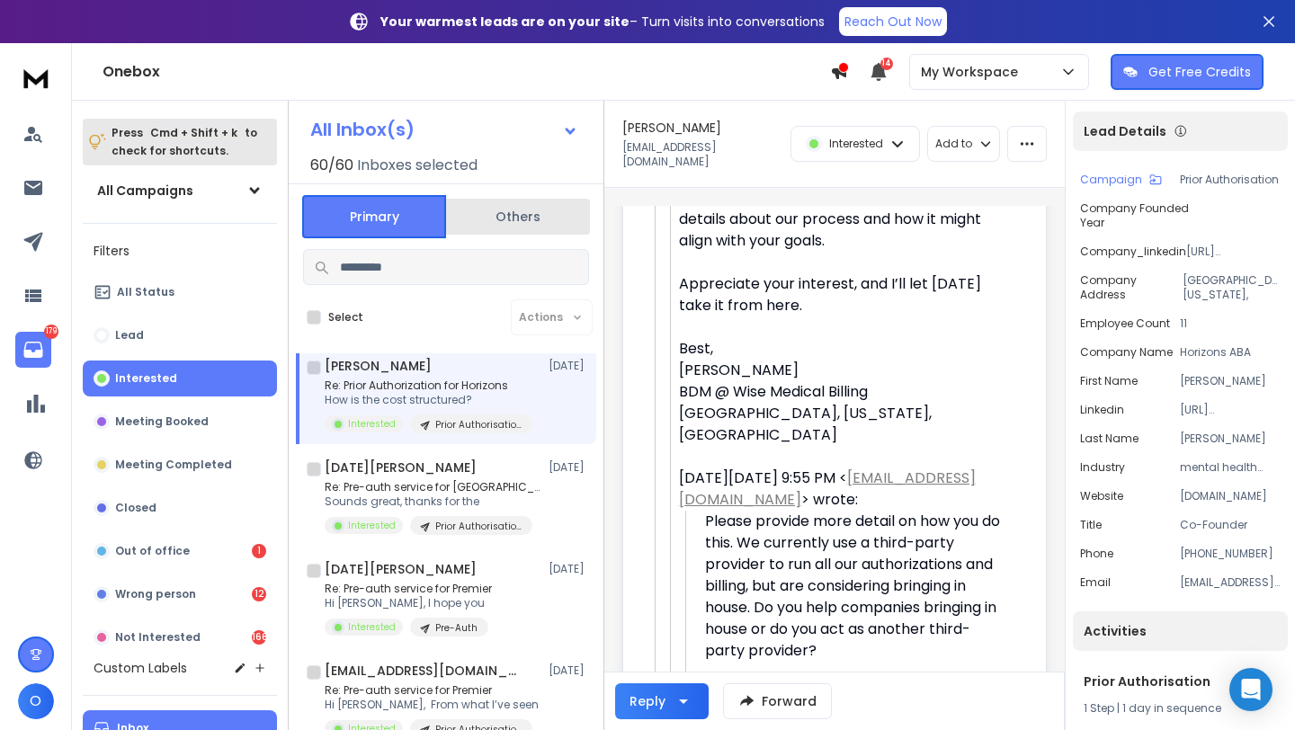
click at [452, 489] on p "Re: Pre-auth service for [GEOGRAPHIC_DATA]" at bounding box center [433, 487] width 216 height 14
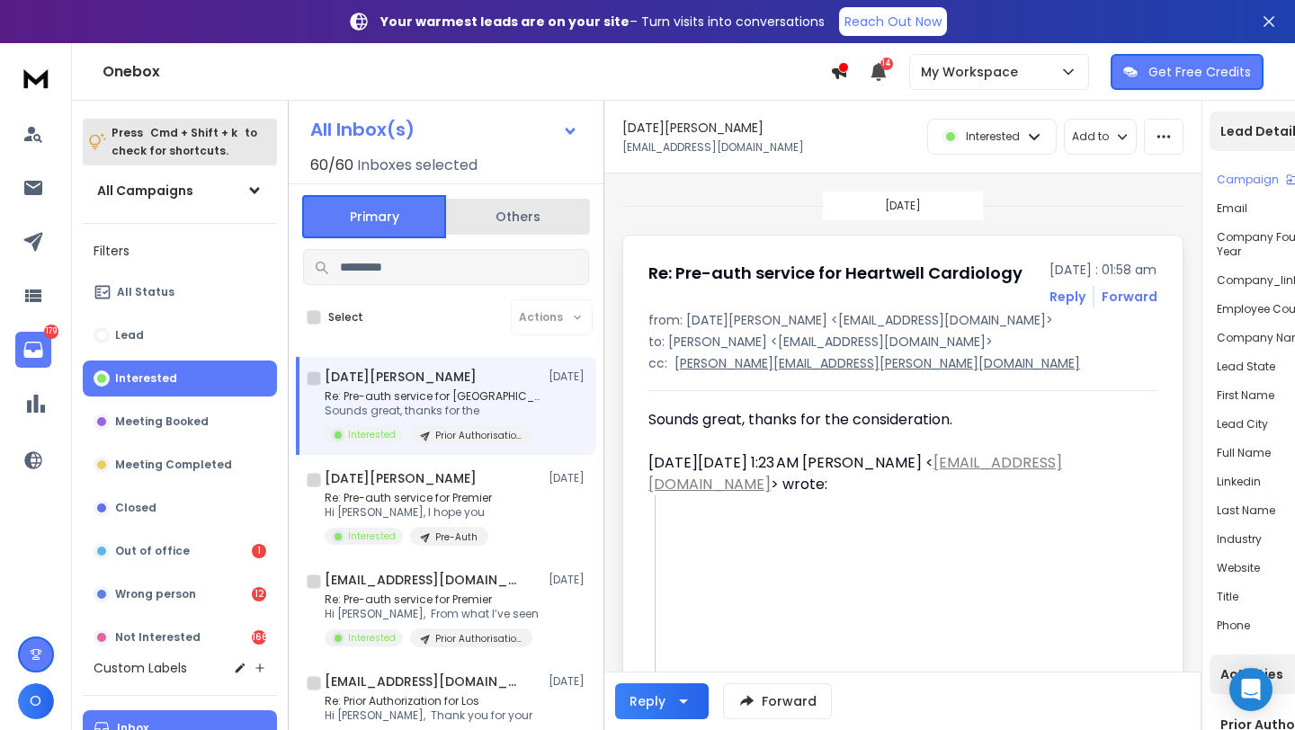
scroll to position [223, 0]
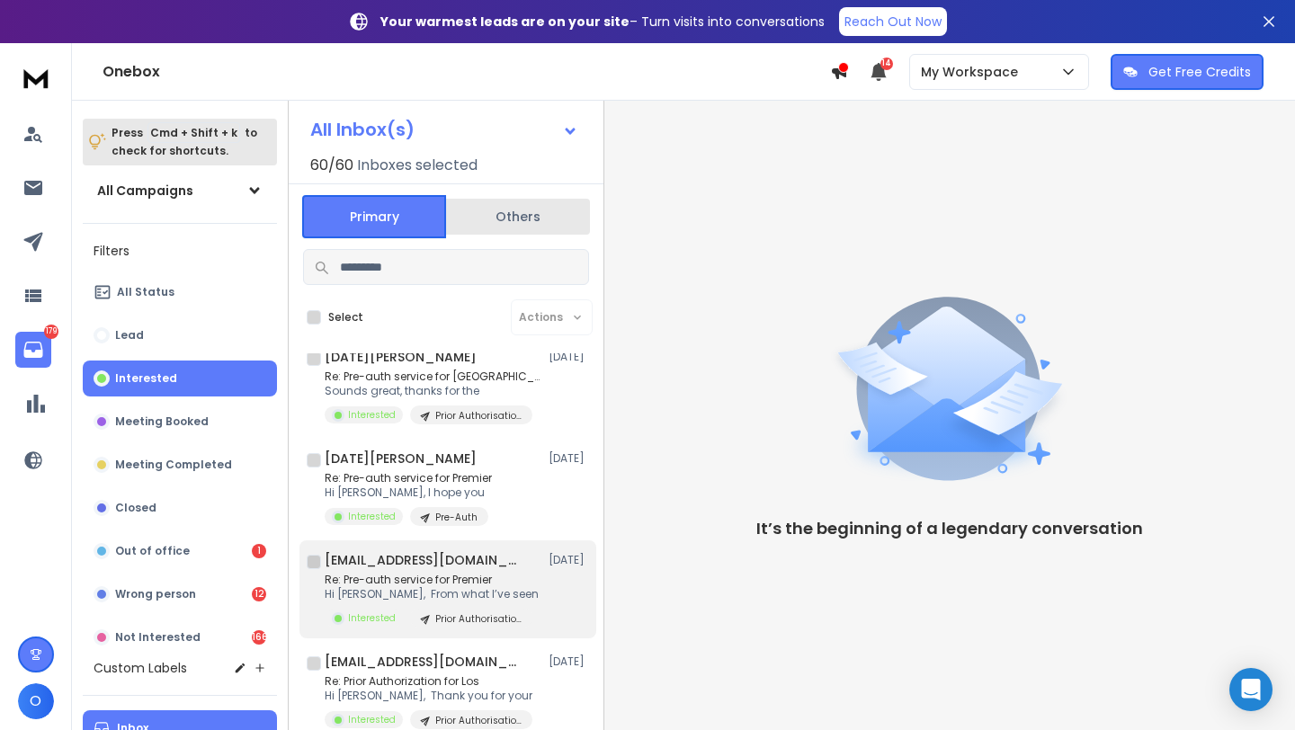
click at [464, 576] on p "Re: Pre-auth service for Premier" at bounding box center [432, 580] width 214 height 14
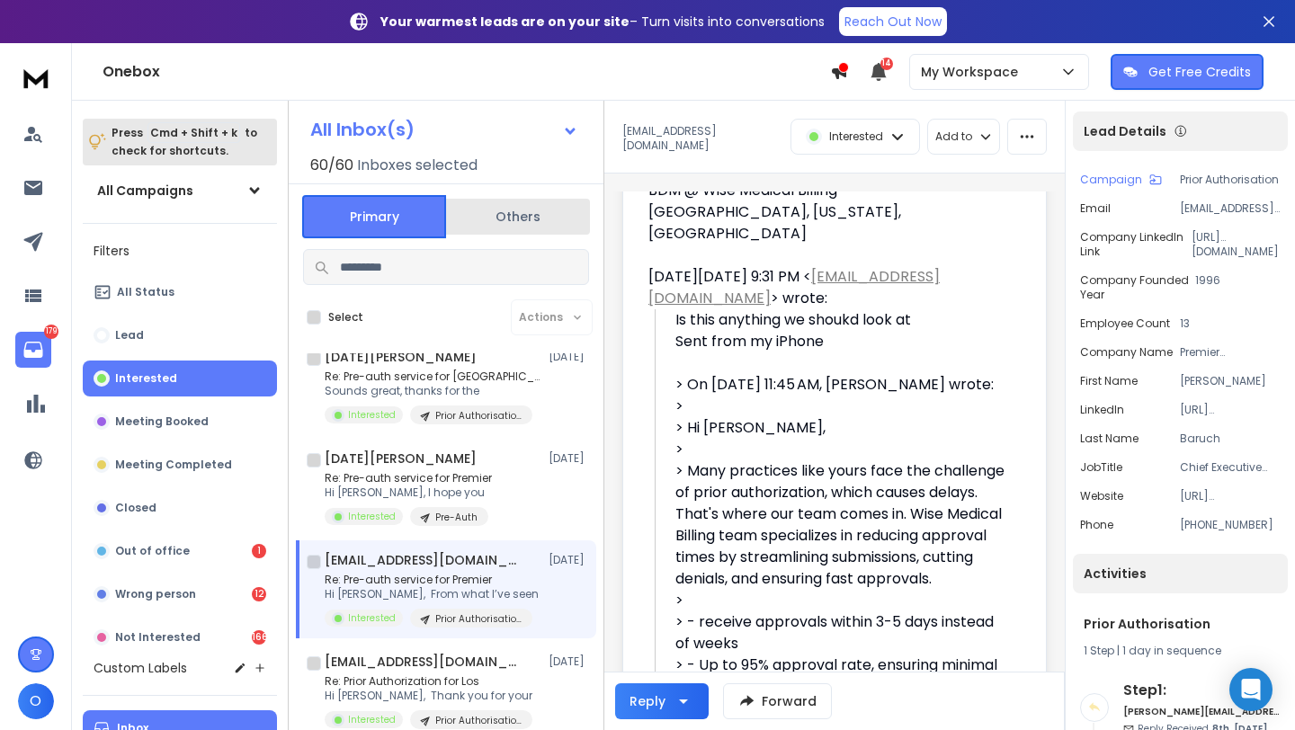
scroll to position [861, 0]
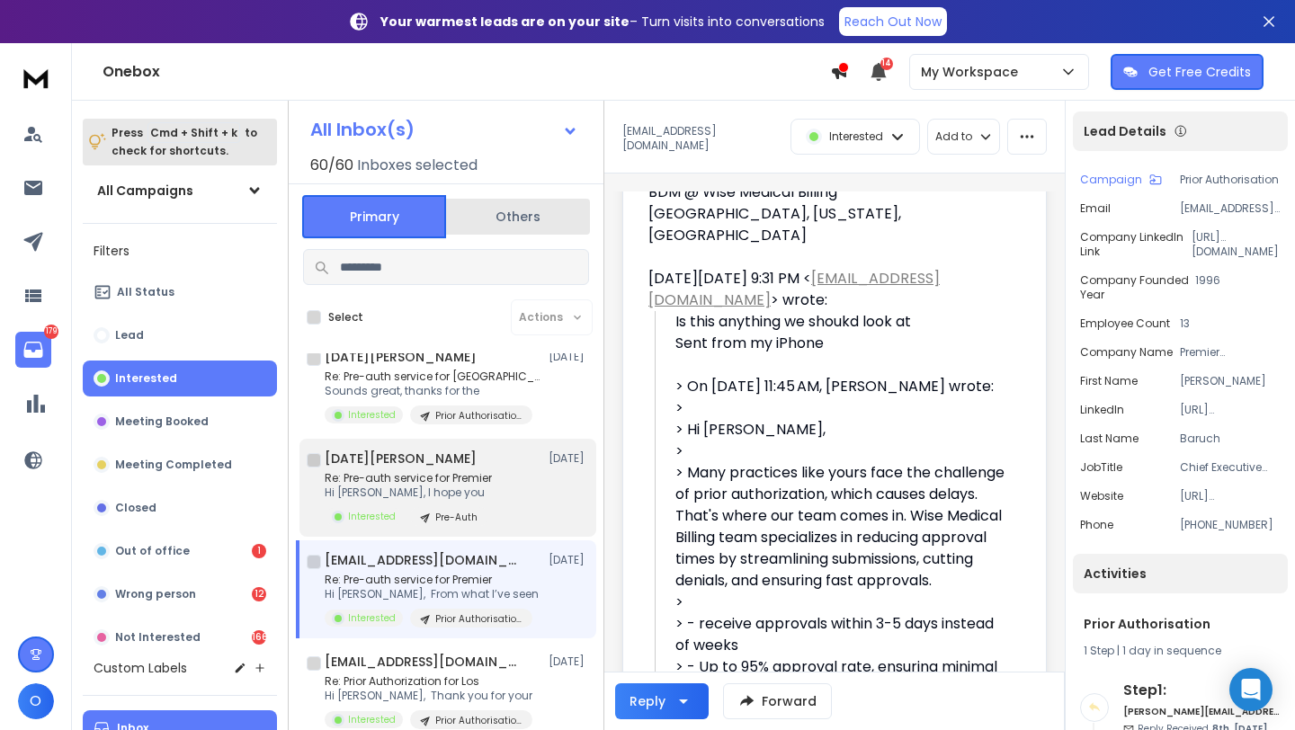
click at [485, 456] on div "[DATE] Danish [DATE]" at bounding box center [457, 459] width 264 height 18
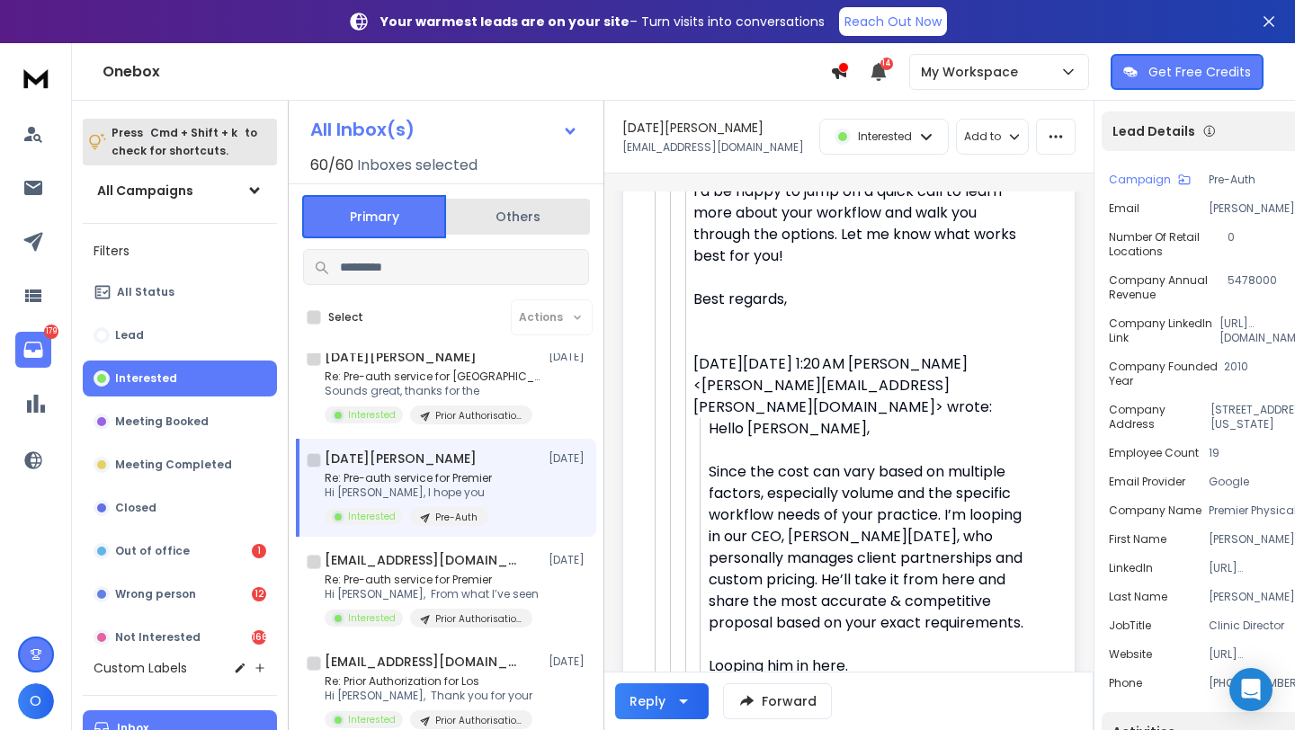
scroll to position [1520, 0]
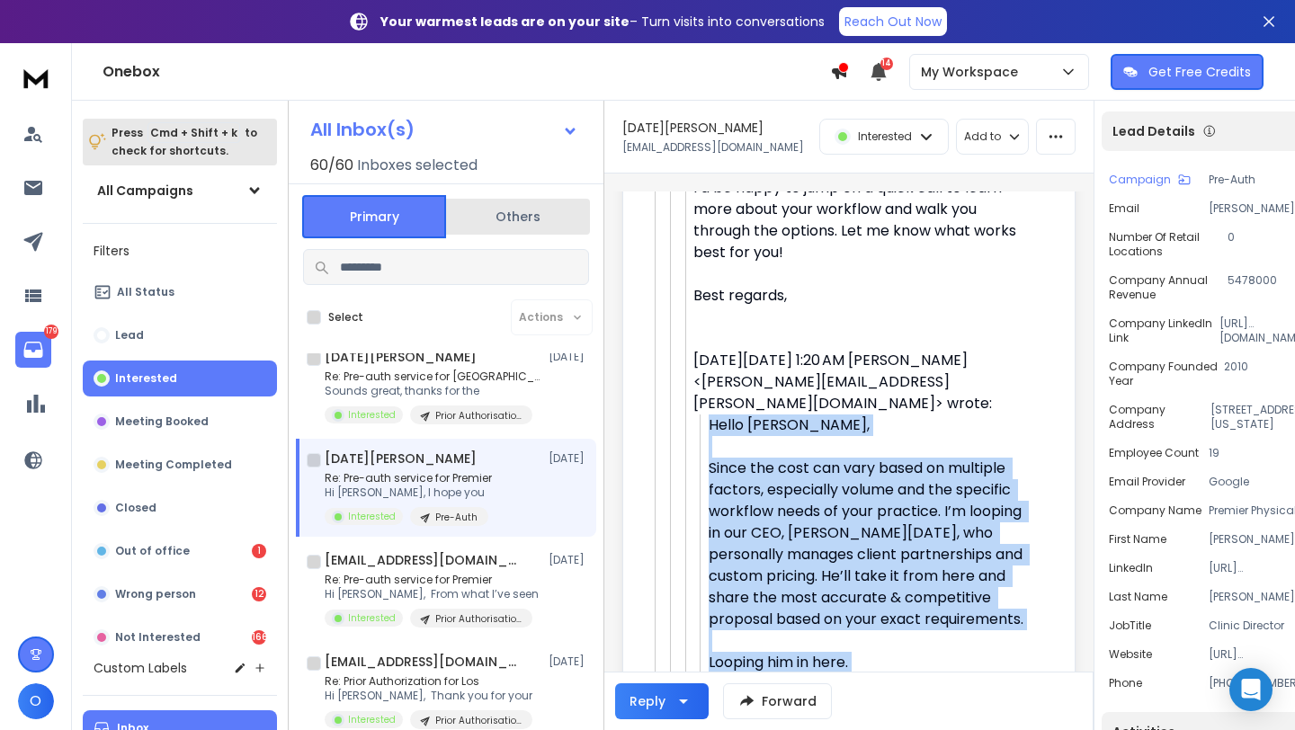
drag, startPoint x: 774, startPoint y: 572, endPoint x: 702, endPoint y: 284, distance: 296.7
copy blockquote "Hello [PERSON_NAME], Since the cost can vary based on multiple factors, especia…"
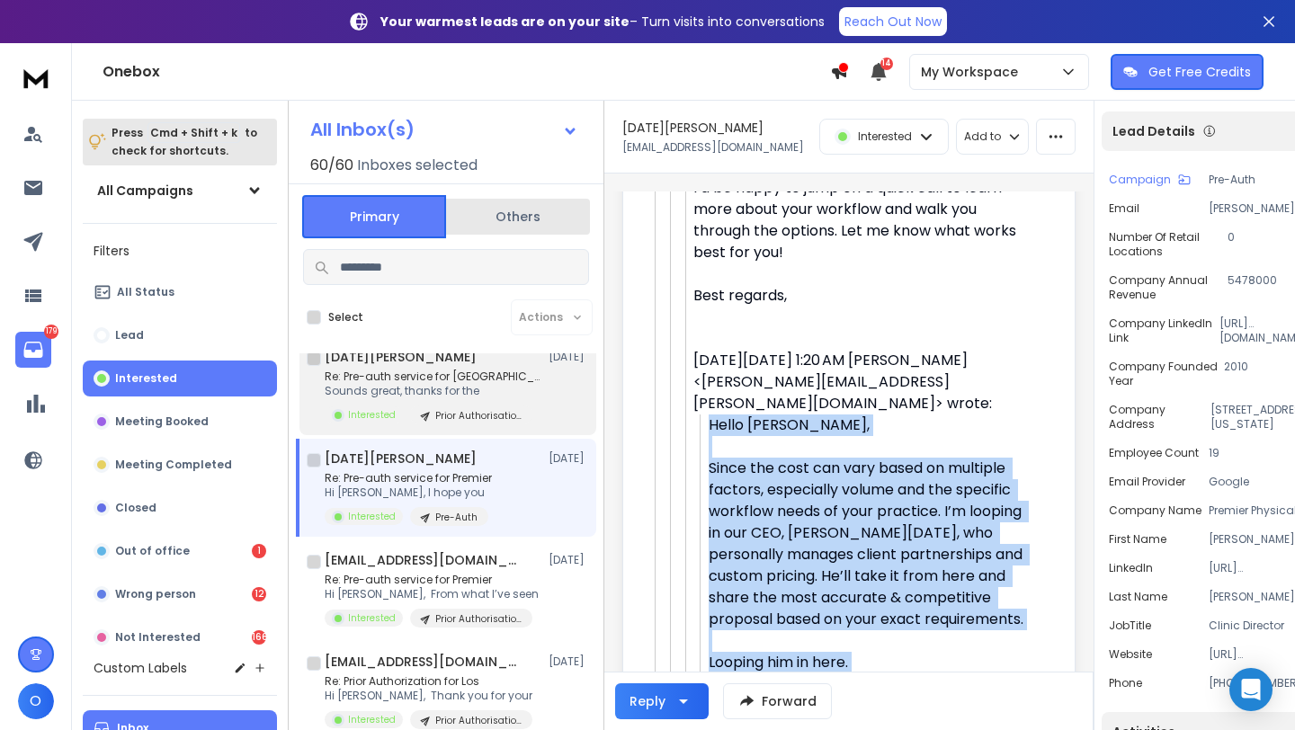
scroll to position [0, 0]
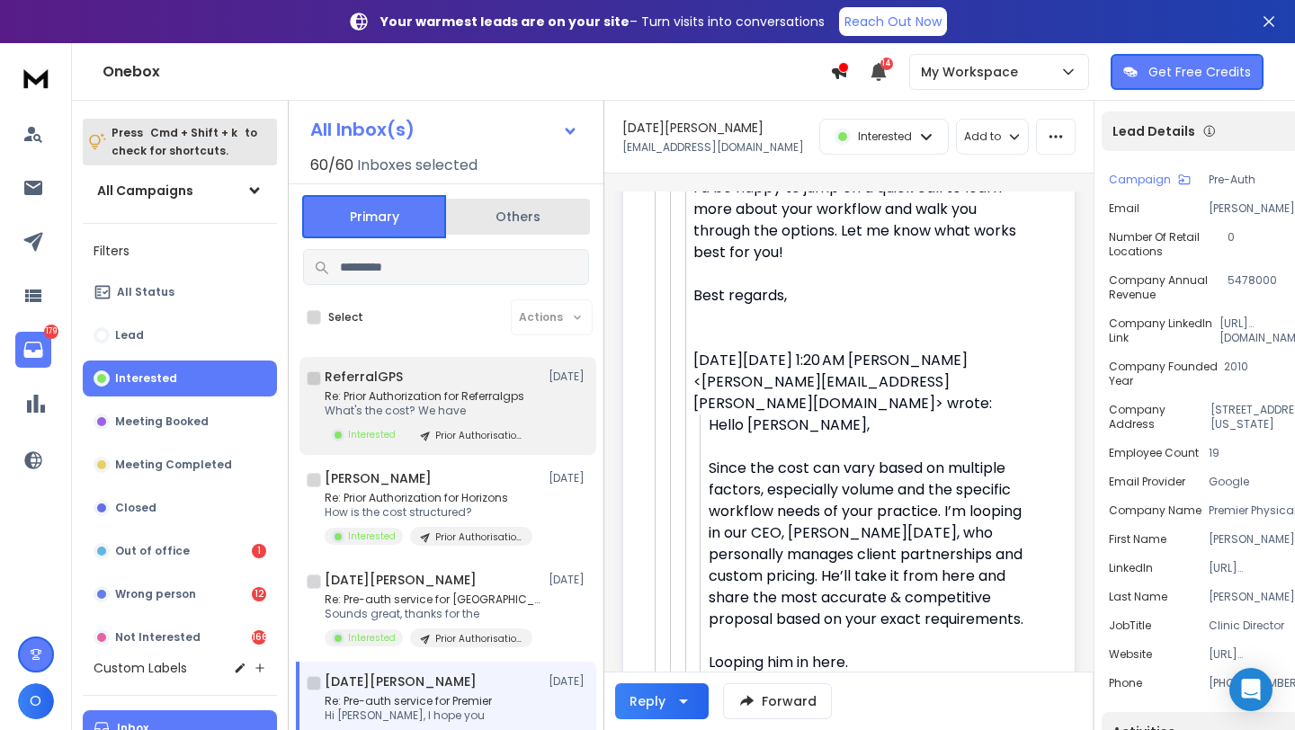
click at [378, 393] on p "Re: Prior Authorization for Referralgps" at bounding box center [429, 396] width 208 height 14
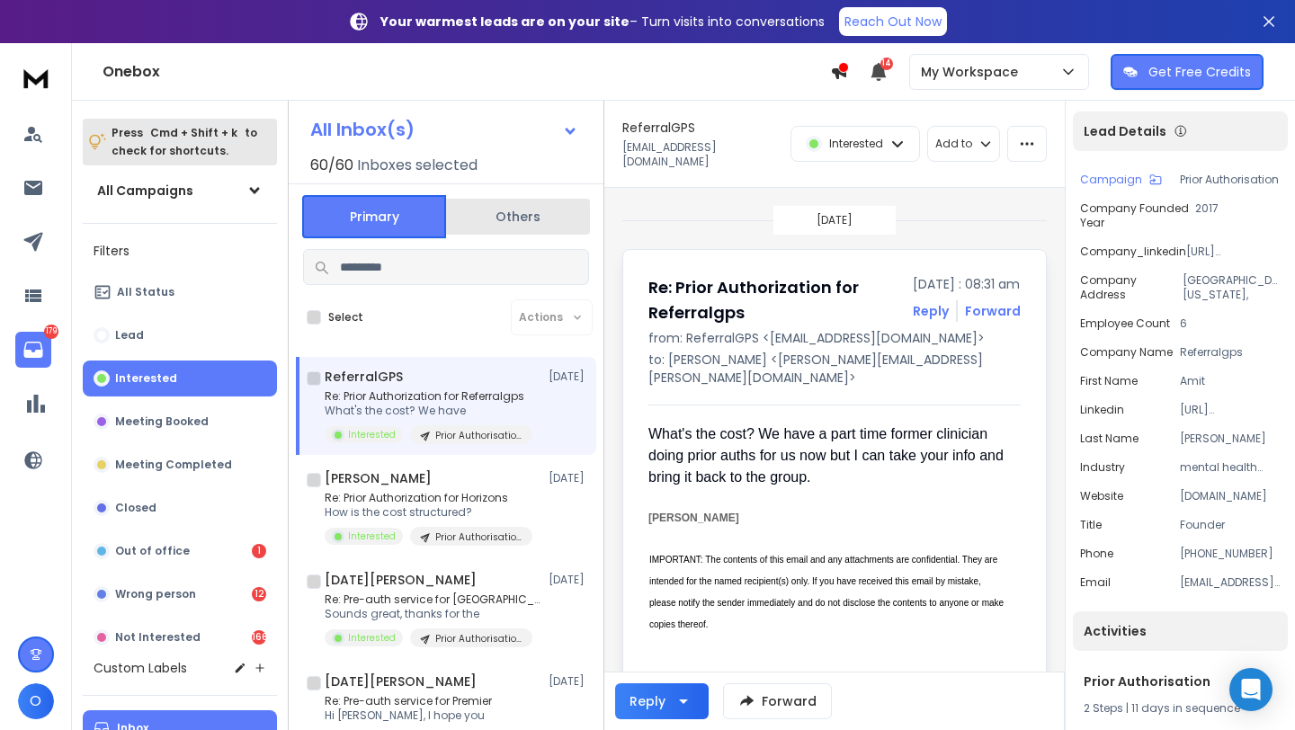
click at [684, 699] on icon "button" at bounding box center [684, 702] width 22 height 22
click at [663, 622] on p "Reply" at bounding box center [660, 620] width 33 height 18
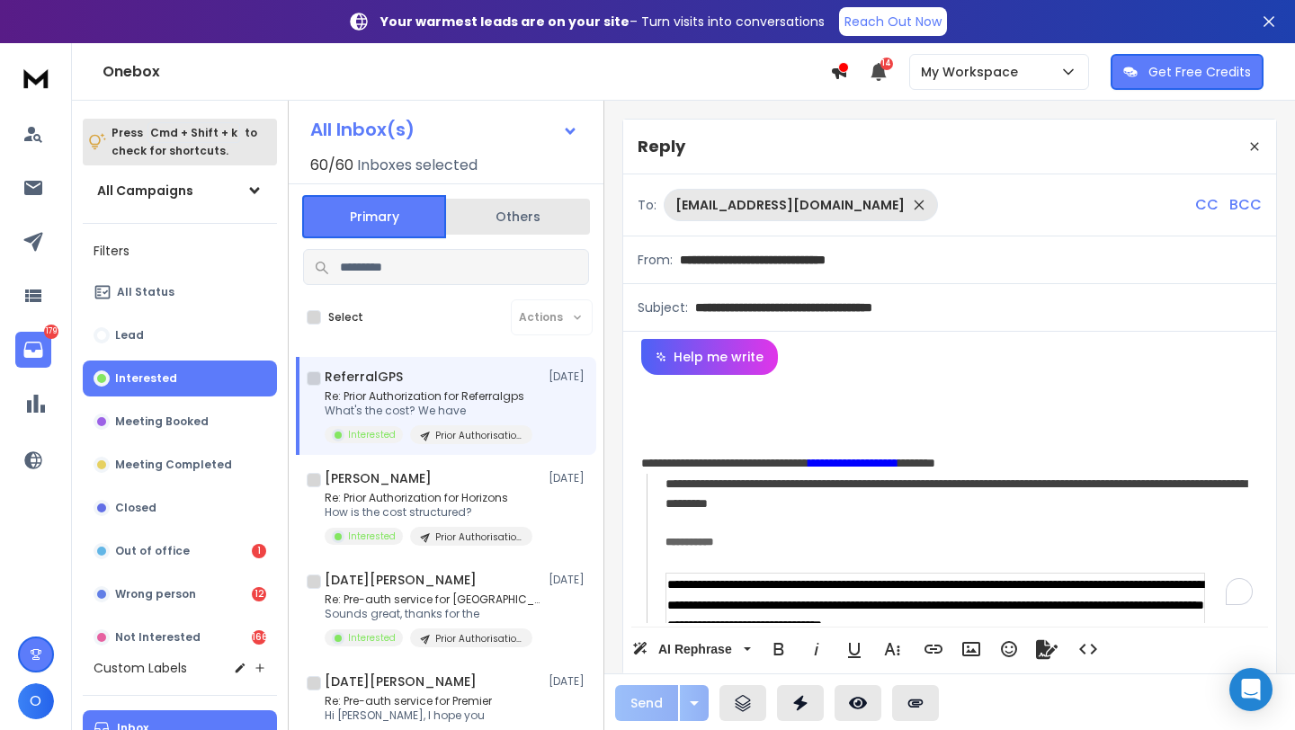
click at [677, 405] on div "To enrich screen reader interactions, please activate Accessibility in Grammarl…" at bounding box center [949, 403] width 617 height 20
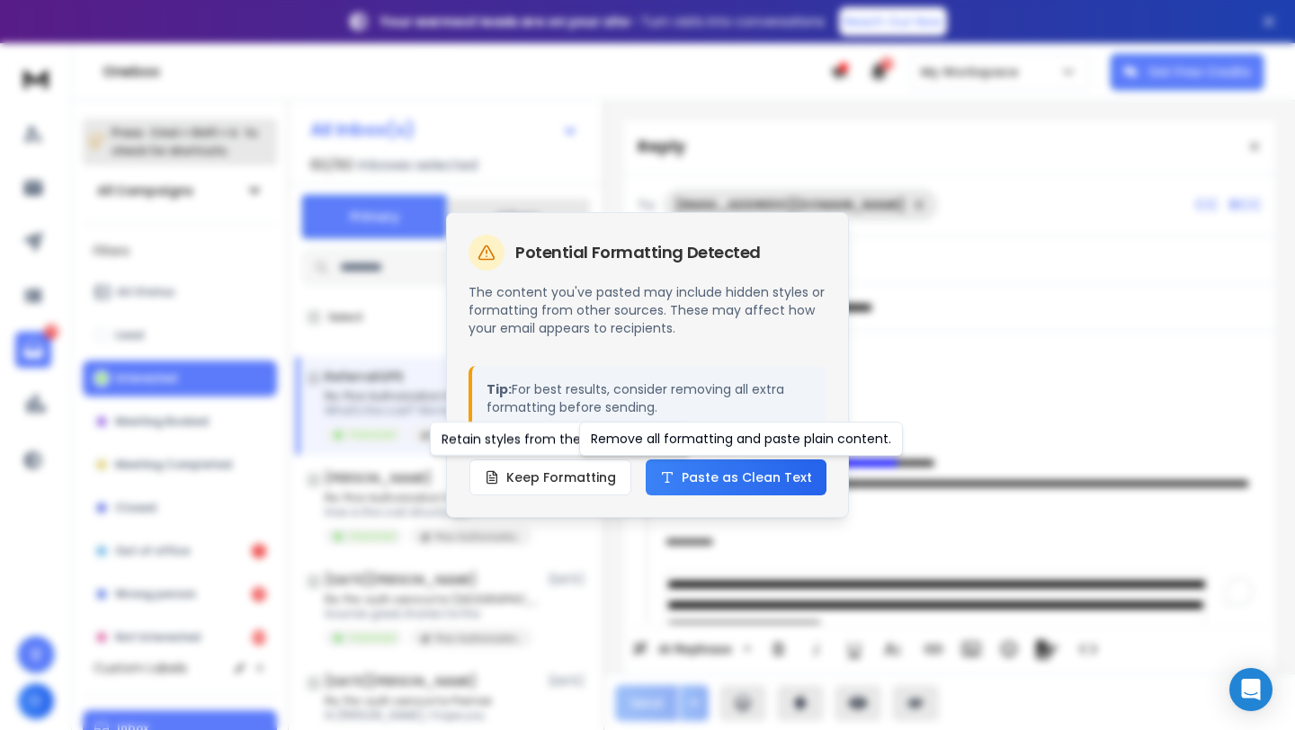
click at [723, 476] on button "Paste as Clean Text" at bounding box center [736, 478] width 181 height 36
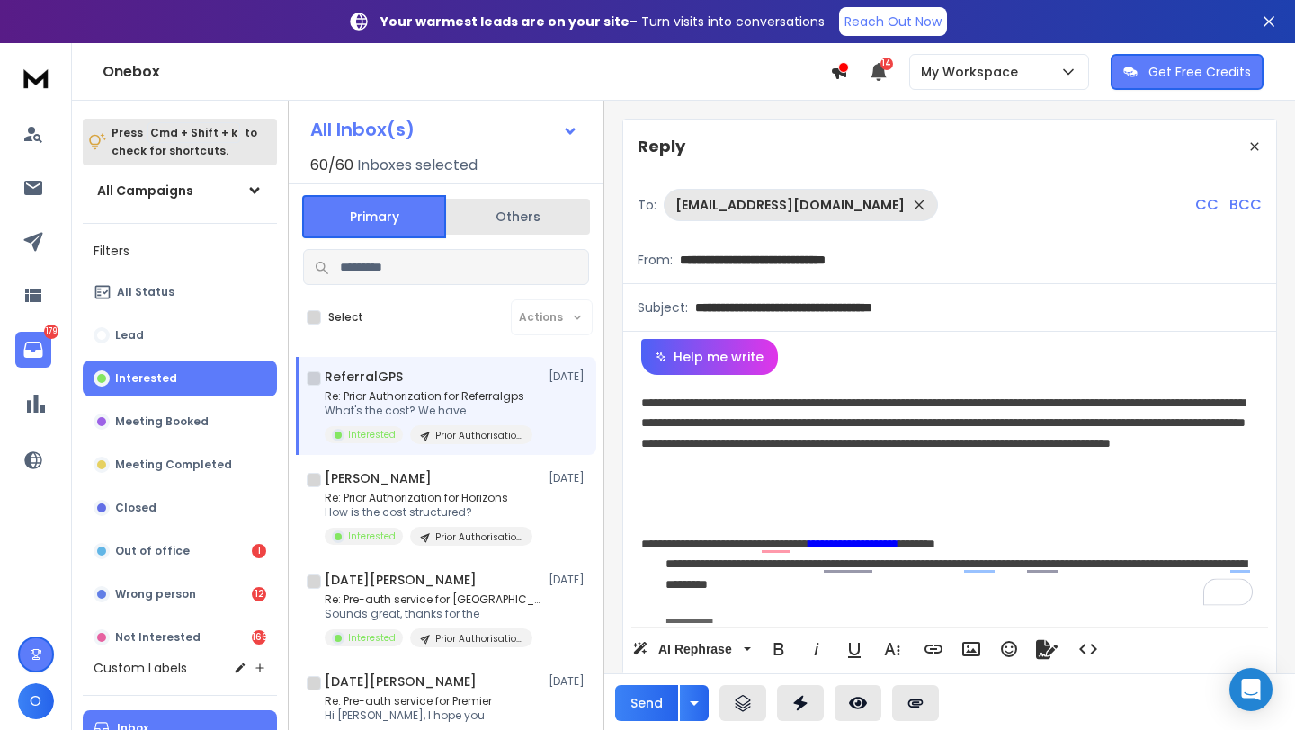
click at [713, 406] on div "**********" at bounding box center [947, 433] width 612 height 81
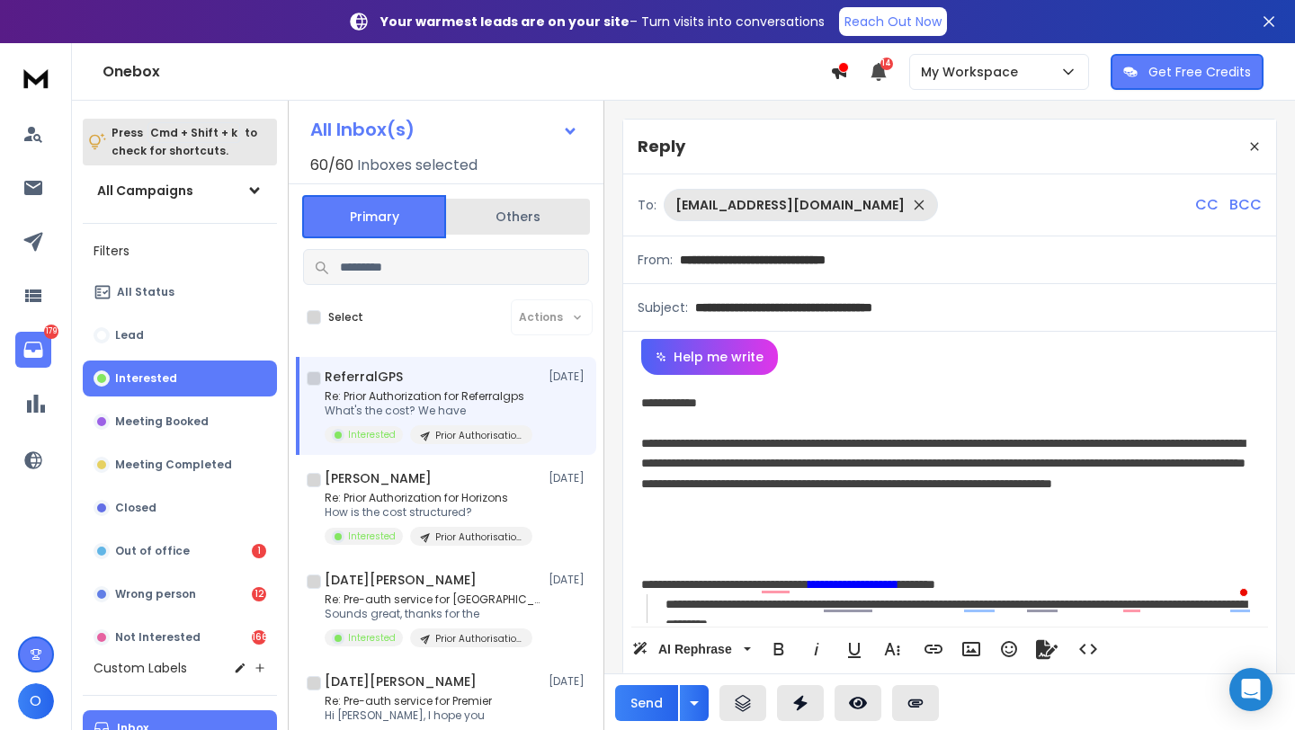
click at [842, 504] on div "**********" at bounding box center [947, 474] width 612 height 81
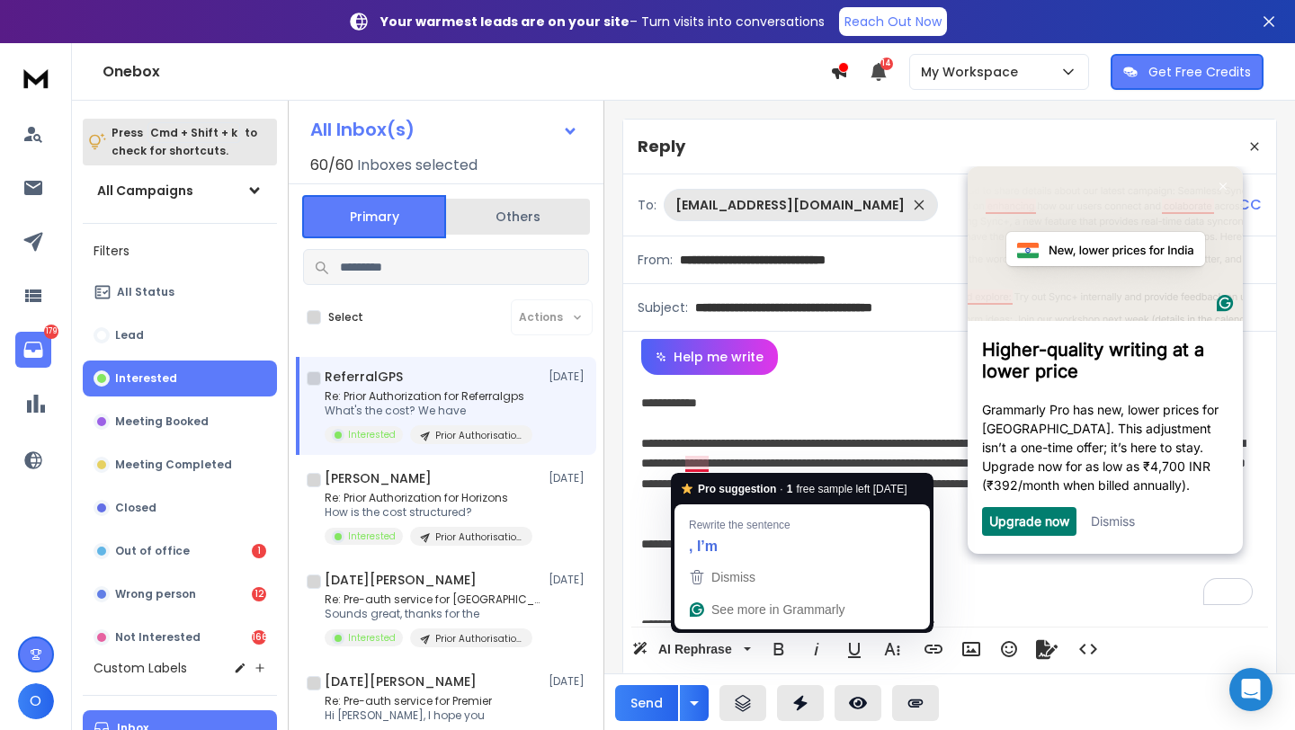
click at [694, 465] on div "**********" at bounding box center [947, 474] width 612 height 81
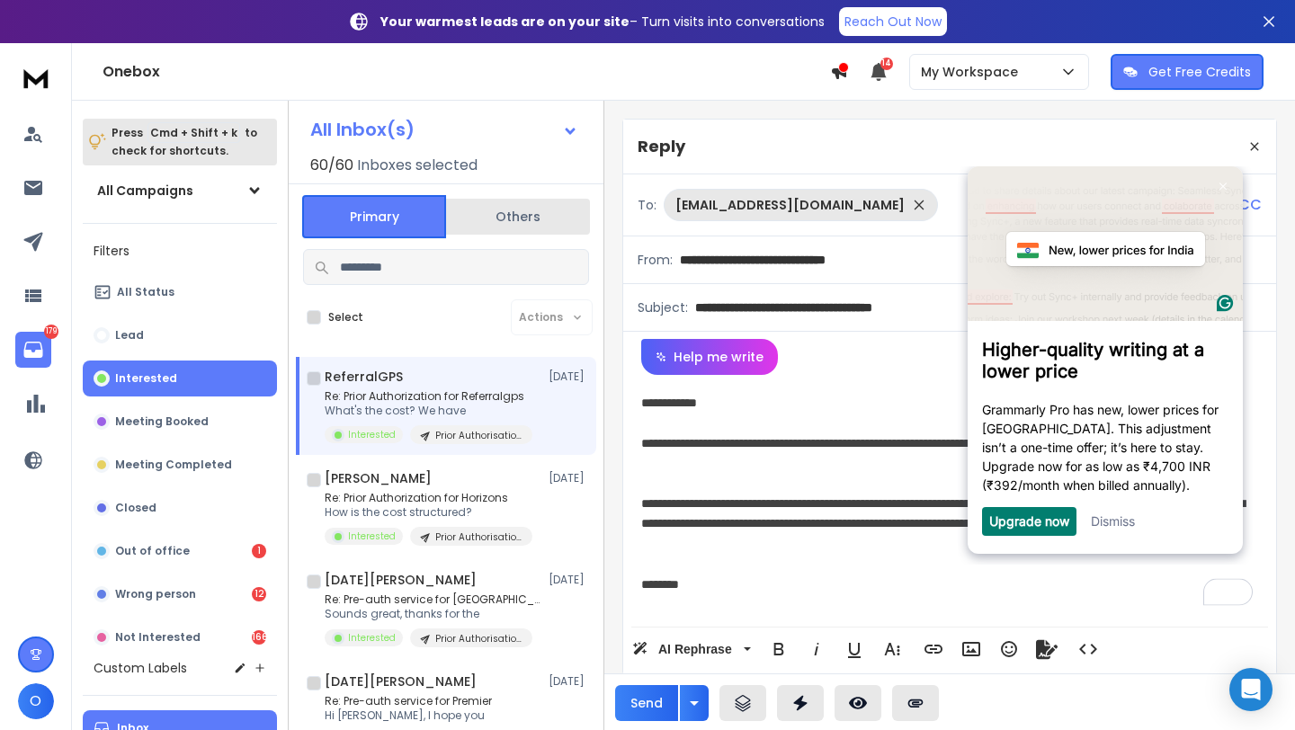
click at [708, 466] on div "**********" at bounding box center [947, 454] width 612 height 40
click at [1127, 521] on link "Dismiss" at bounding box center [1113, 521] width 44 height 15
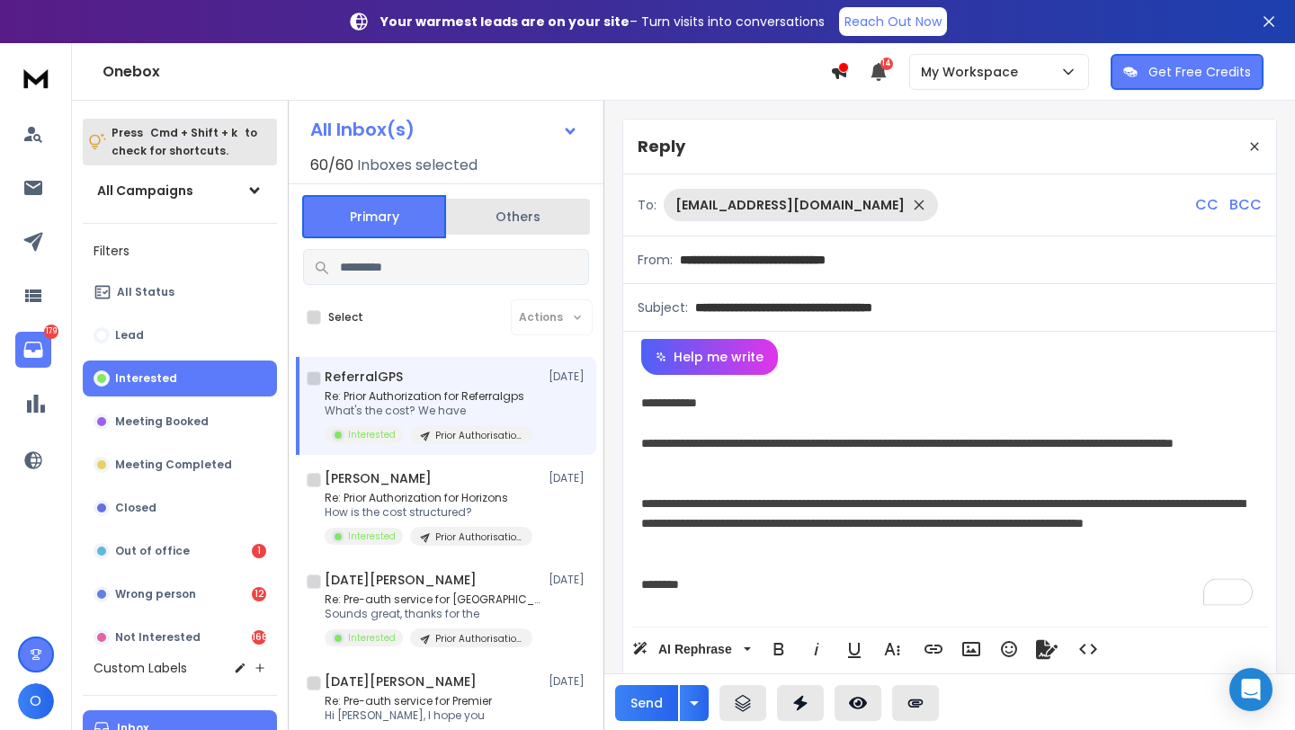
click at [800, 470] on div "**********" at bounding box center [947, 454] width 612 height 40
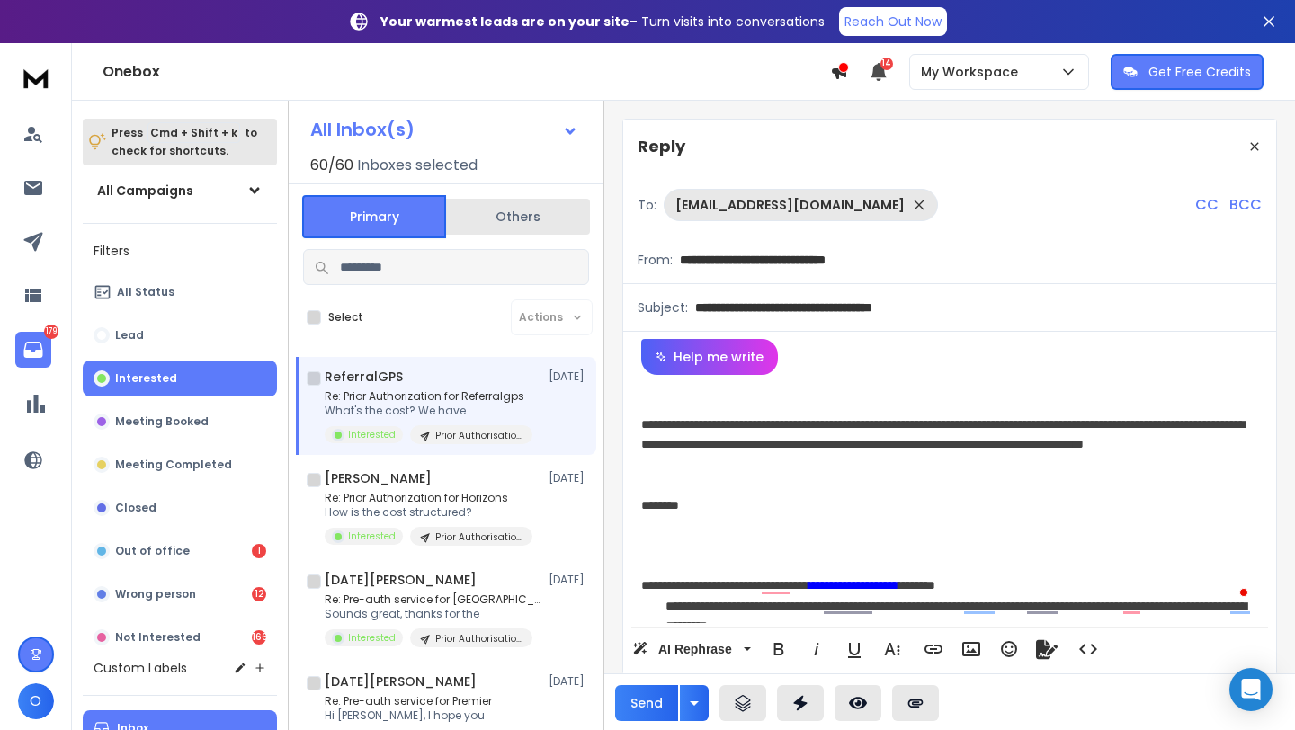
click at [641, 449] on div "**********" at bounding box center [947, 445] width 612 height 60
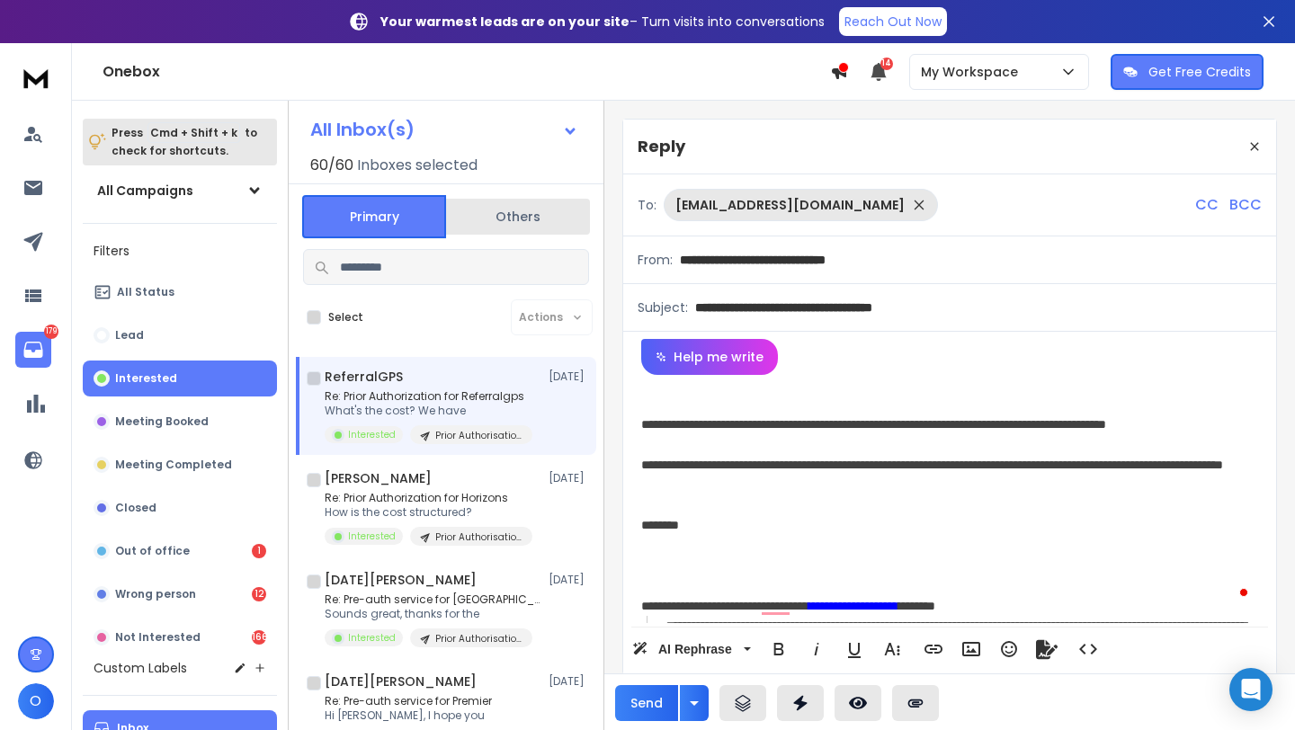
click at [641, 414] on div "To enrich screen reader interactions, please activate Accessibility in Grammarl…" at bounding box center [947, 405] width 612 height 20
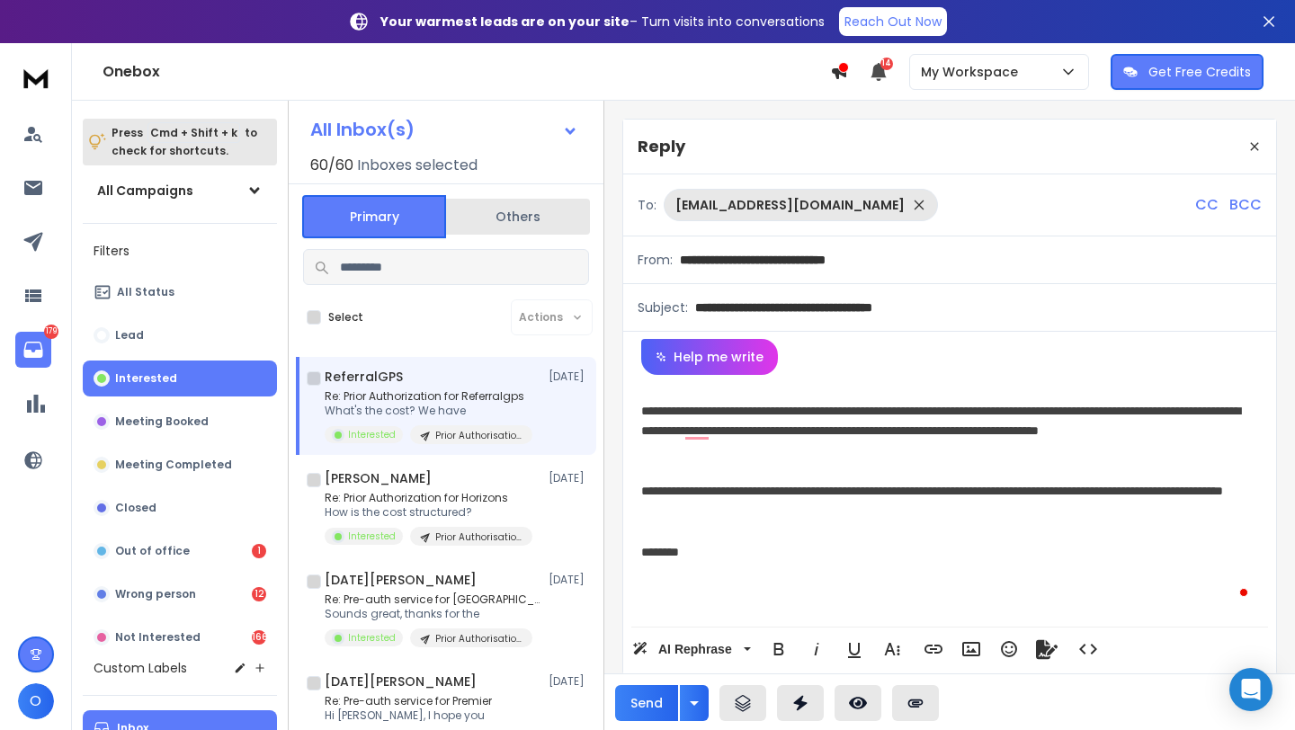
scroll to position [9, 0]
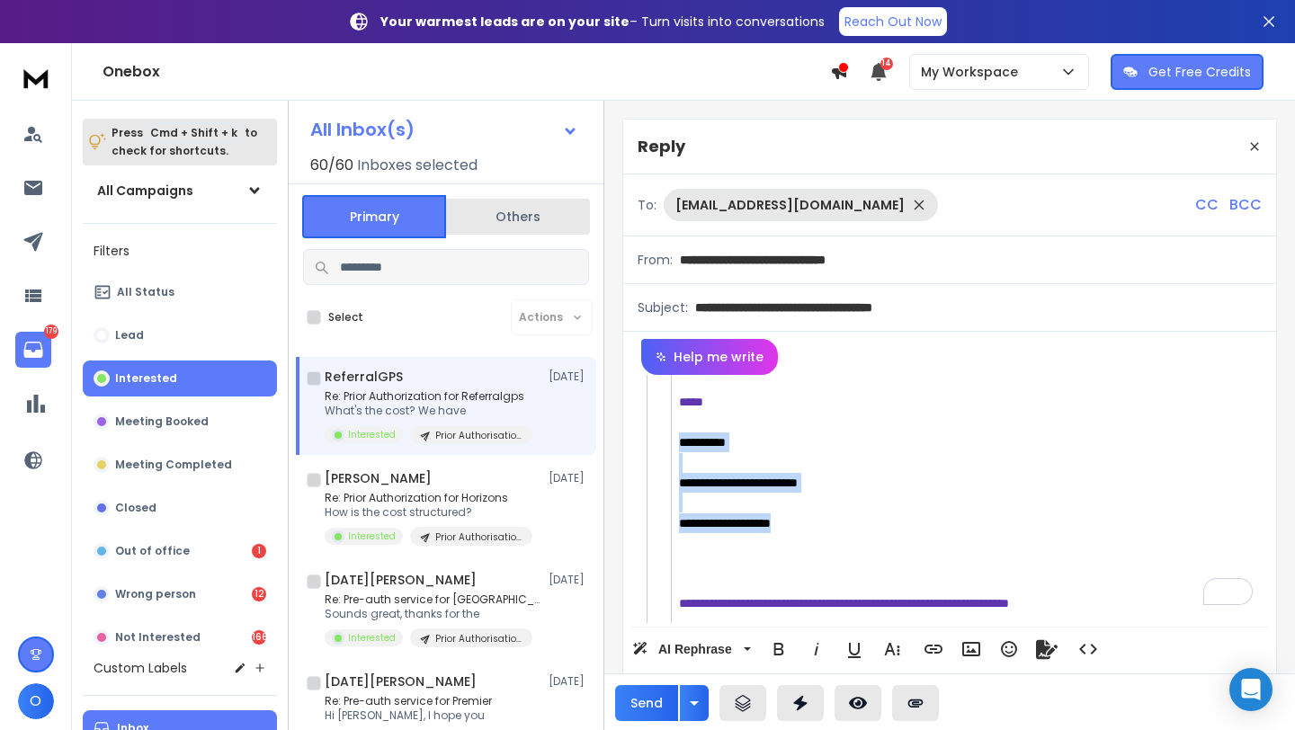
drag, startPoint x: 820, startPoint y: 549, endPoint x: 678, endPoint y: 458, distance: 168.7
click at [678, 458] on blockquote "**********" at bounding box center [963, 372] width 584 height 887
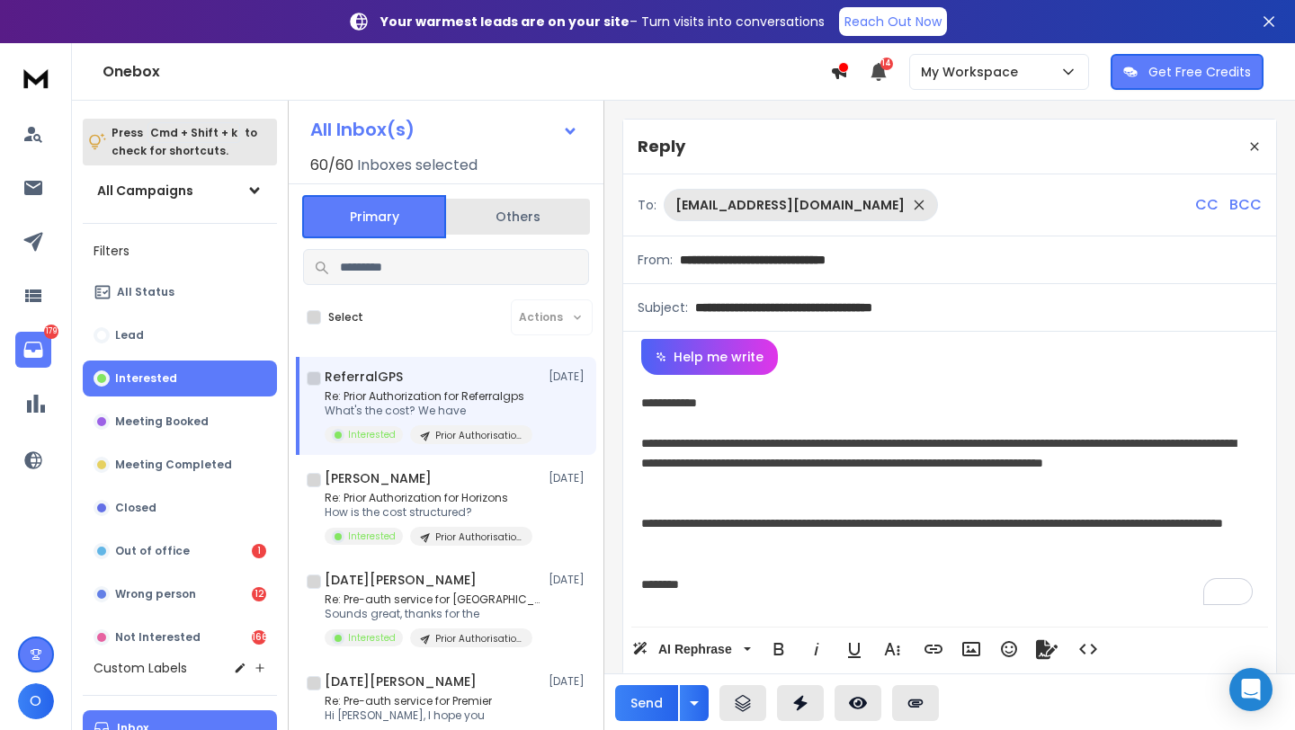
click at [665, 601] on div "To enrich screen reader interactions, please activate Accessibility in Grammarl…" at bounding box center [947, 605] width 612 height 20
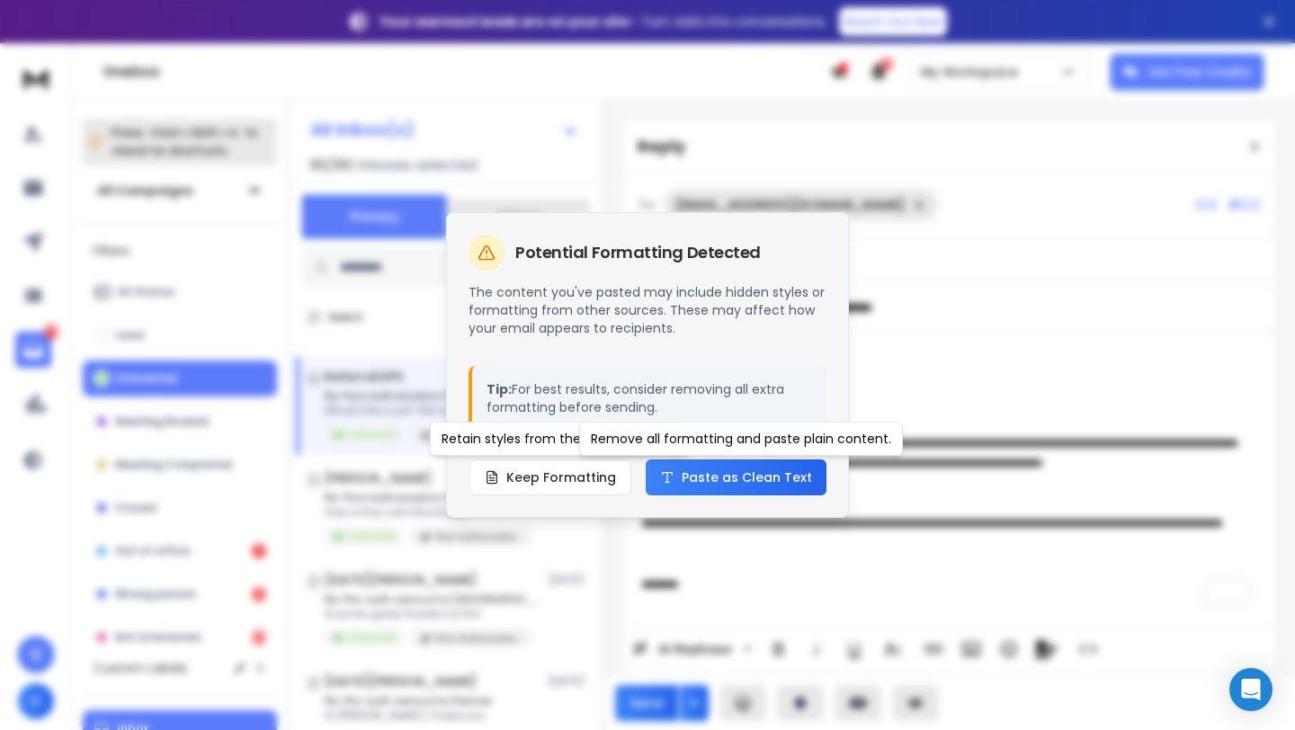
click at [769, 481] on button "Paste as Clean Text" at bounding box center [736, 478] width 181 height 36
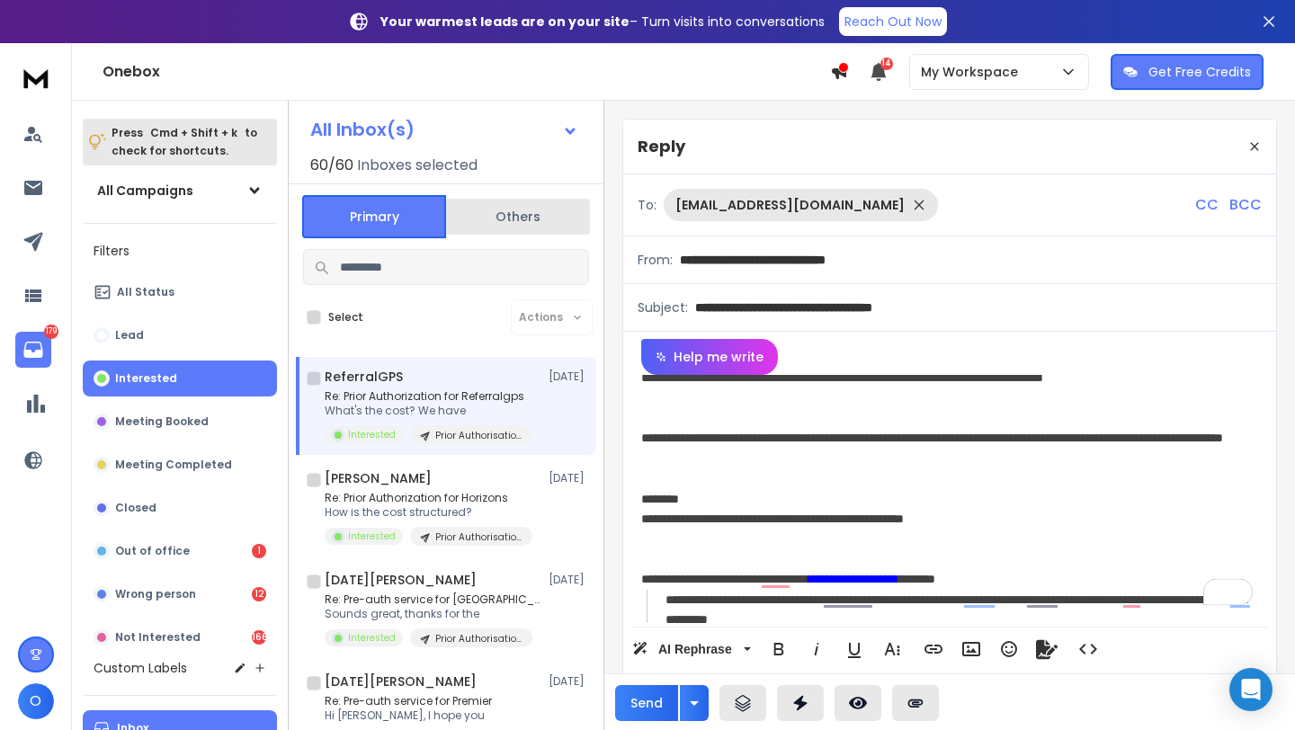
click at [708, 520] on div "**********" at bounding box center [947, 519] width 612 height 20
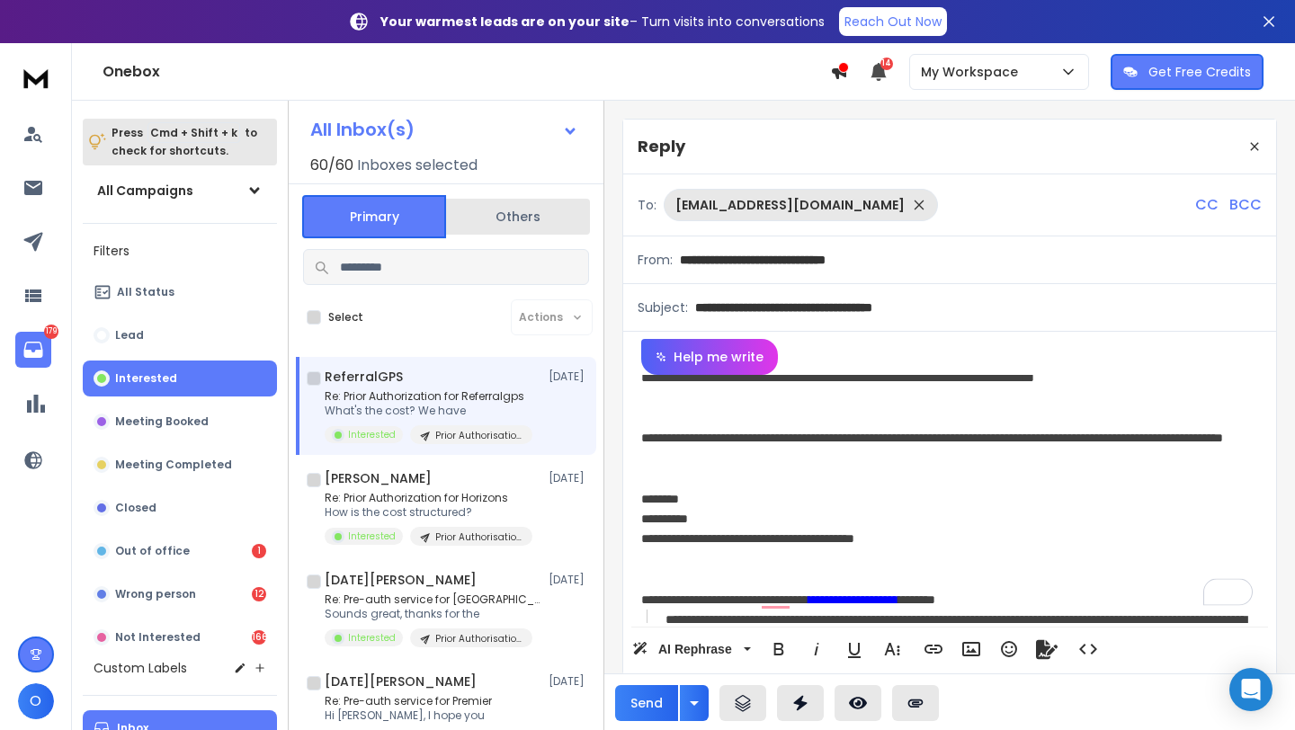
click at [804, 539] on div "**********" at bounding box center [947, 539] width 612 height 20
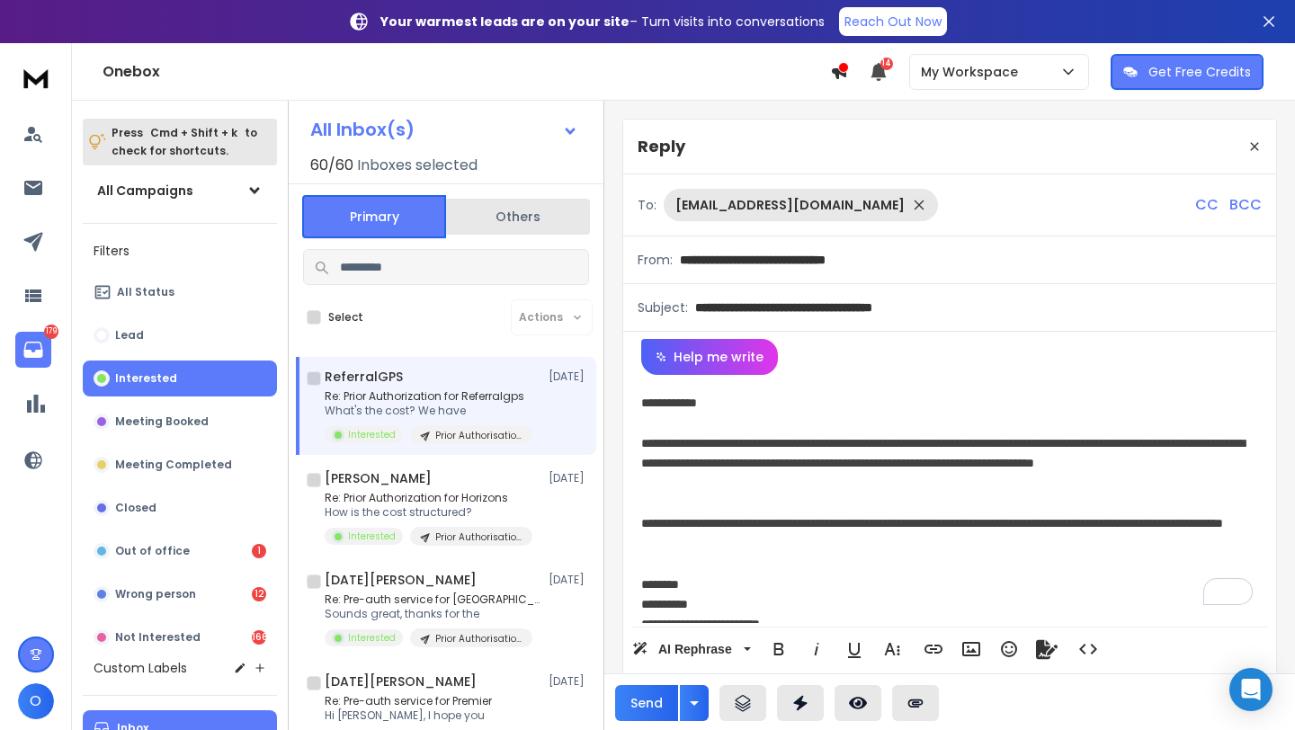
click at [639, 550] on div "**********" at bounding box center [947, 499] width 648 height 248
click at [681, 406] on div "**********" at bounding box center [947, 403] width 612 height 20
click at [731, 450] on div "**********" at bounding box center [947, 464] width 612 height 60
click at [1204, 203] on p "CC" at bounding box center [1206, 205] width 23 height 22
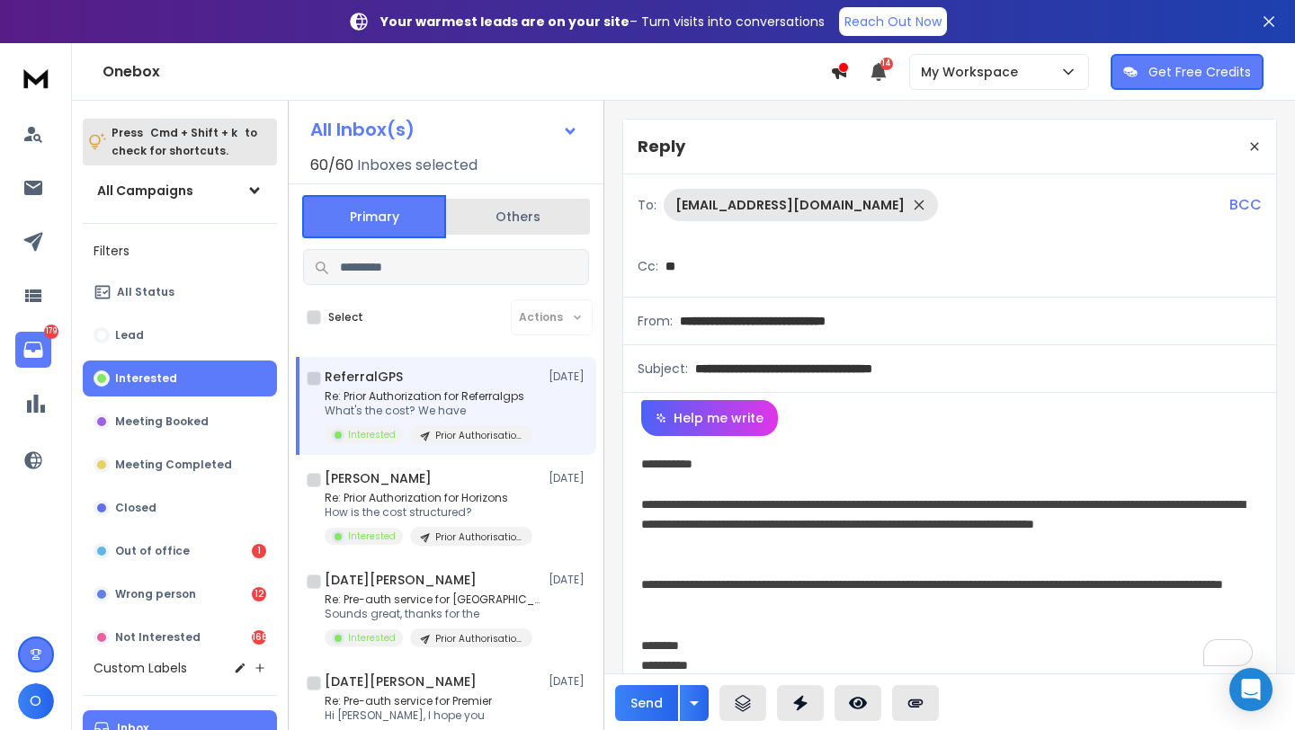
type input "**********"
click at [888, 257] on div at bounding box center [964, 266] width 596 height 32
click at [640, 466] on div "**********" at bounding box center [947, 560] width 648 height 248
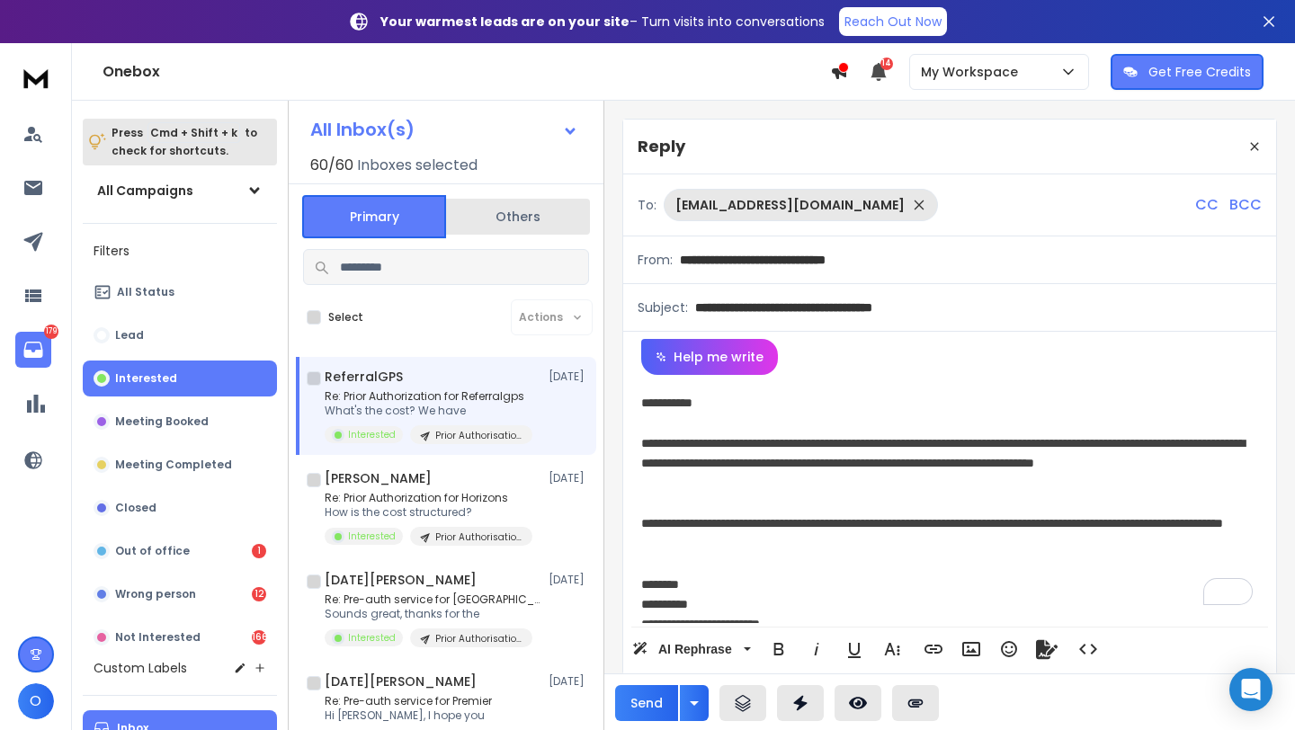
click at [1204, 200] on p "CC" at bounding box center [1206, 205] width 23 height 22
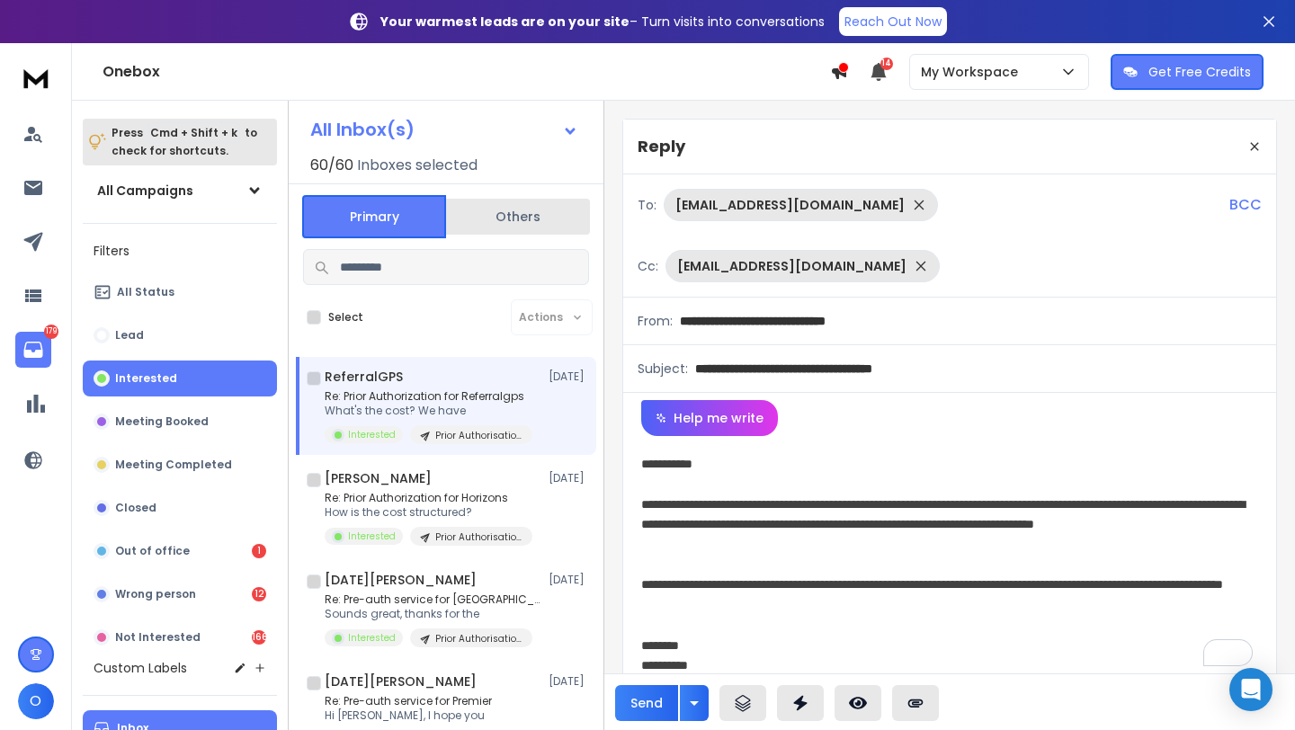
click at [647, 703] on button "Send" at bounding box center [646, 703] width 63 height 36
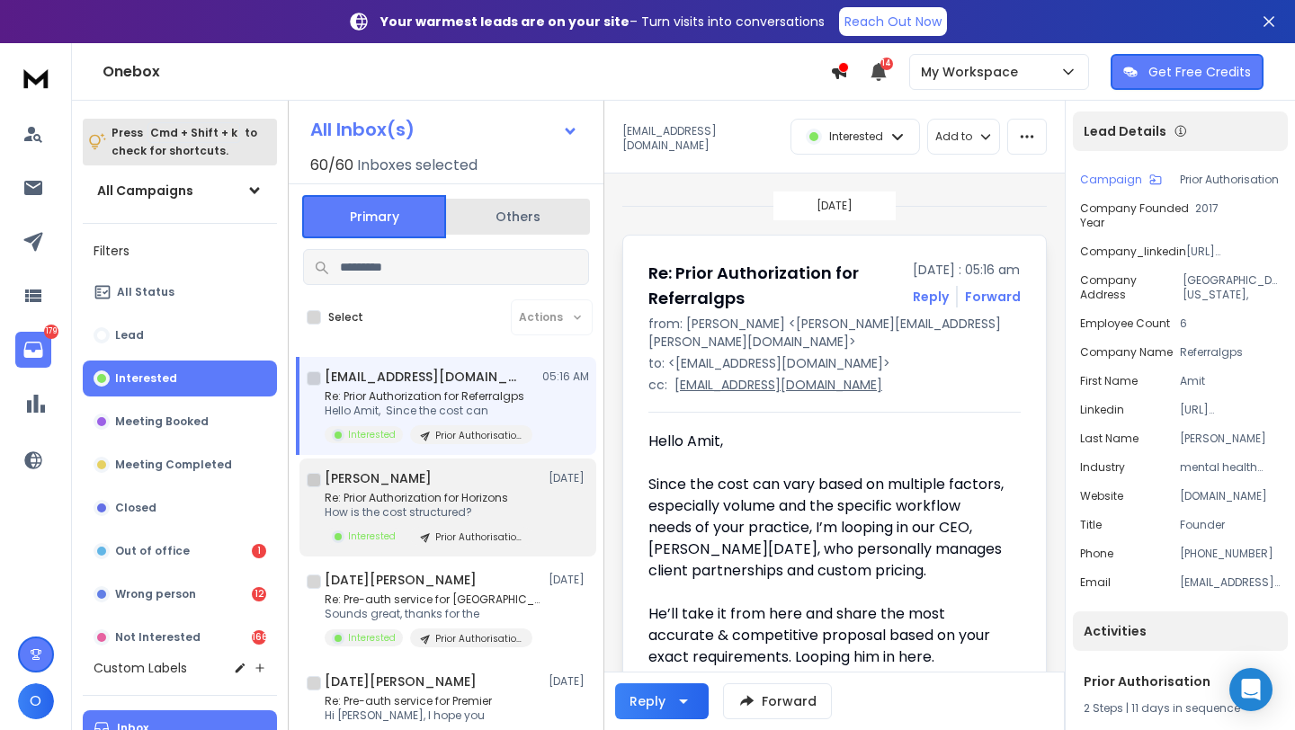
click at [452, 485] on div "[PERSON_NAME] [DATE]" at bounding box center [457, 479] width 264 height 18
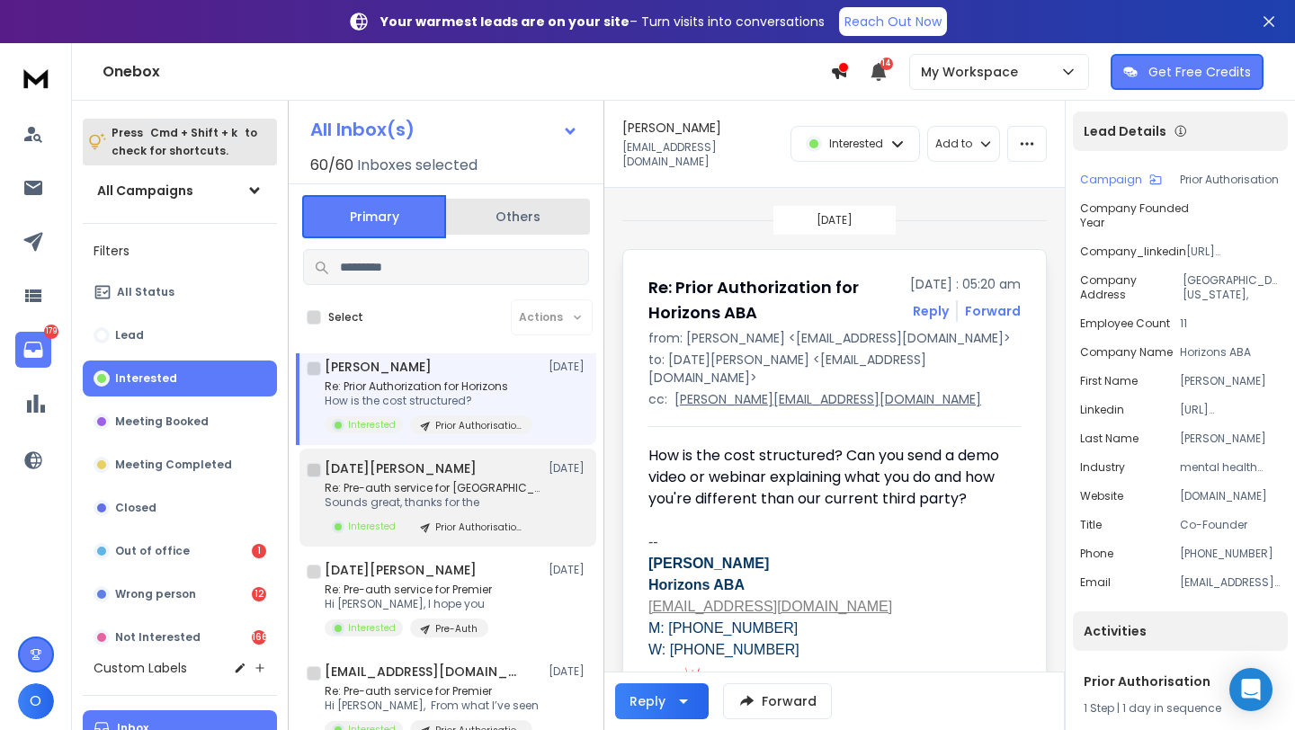
click at [426, 488] on p "Re: Pre-auth service for [GEOGRAPHIC_DATA]" at bounding box center [433, 488] width 216 height 14
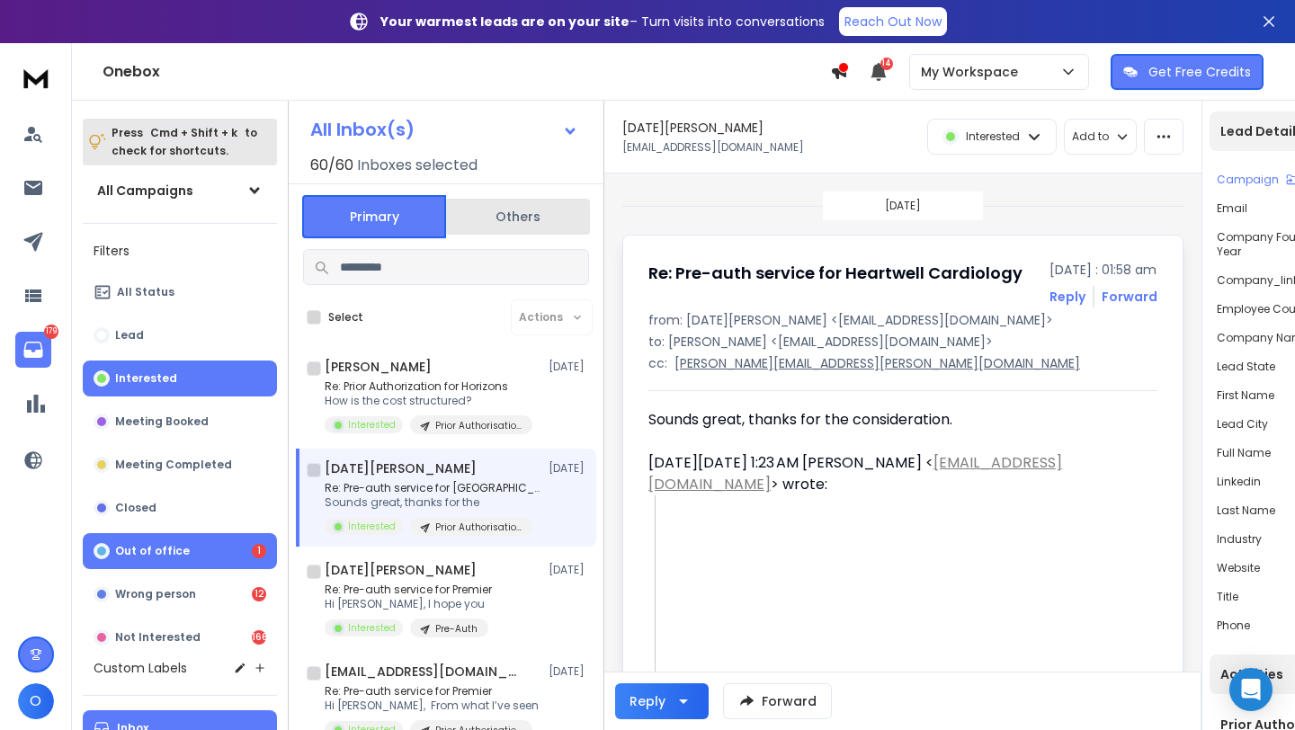
click at [202, 549] on button "Out of office 1" at bounding box center [180, 551] width 194 height 36
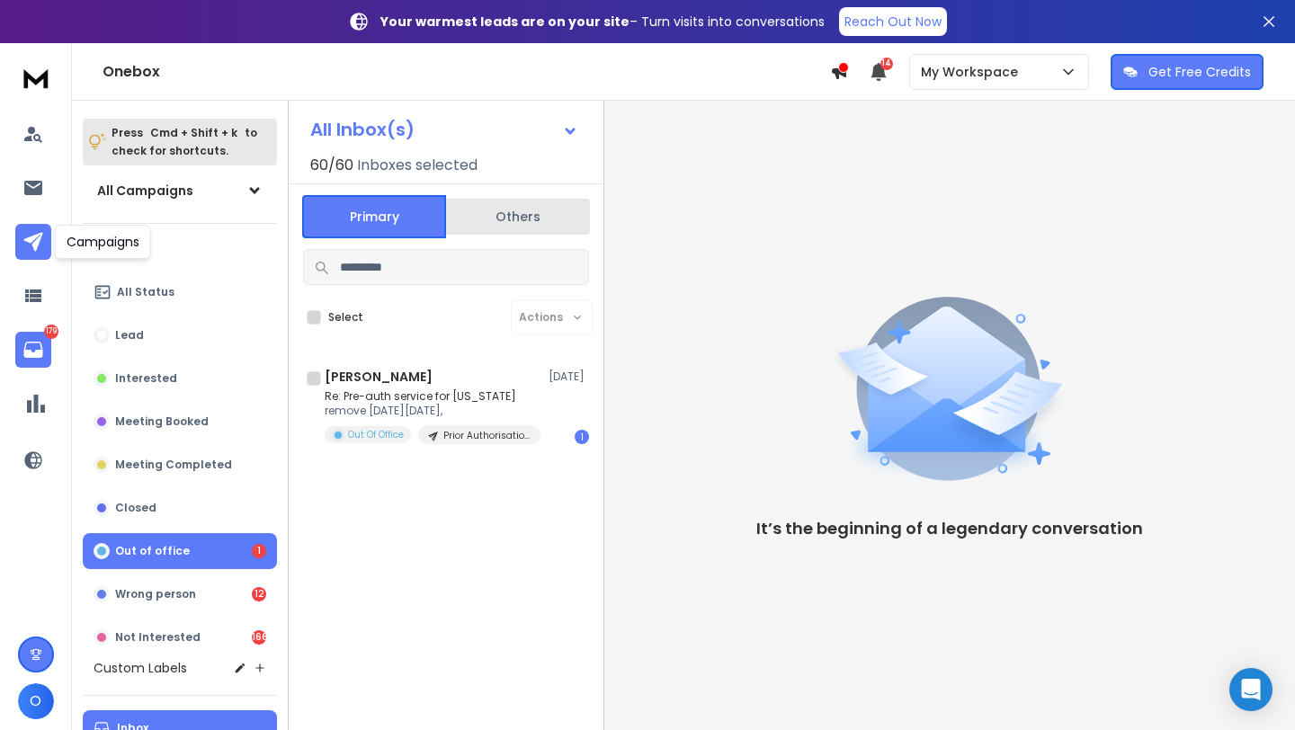
click at [36, 233] on icon at bounding box center [33, 242] width 22 height 22
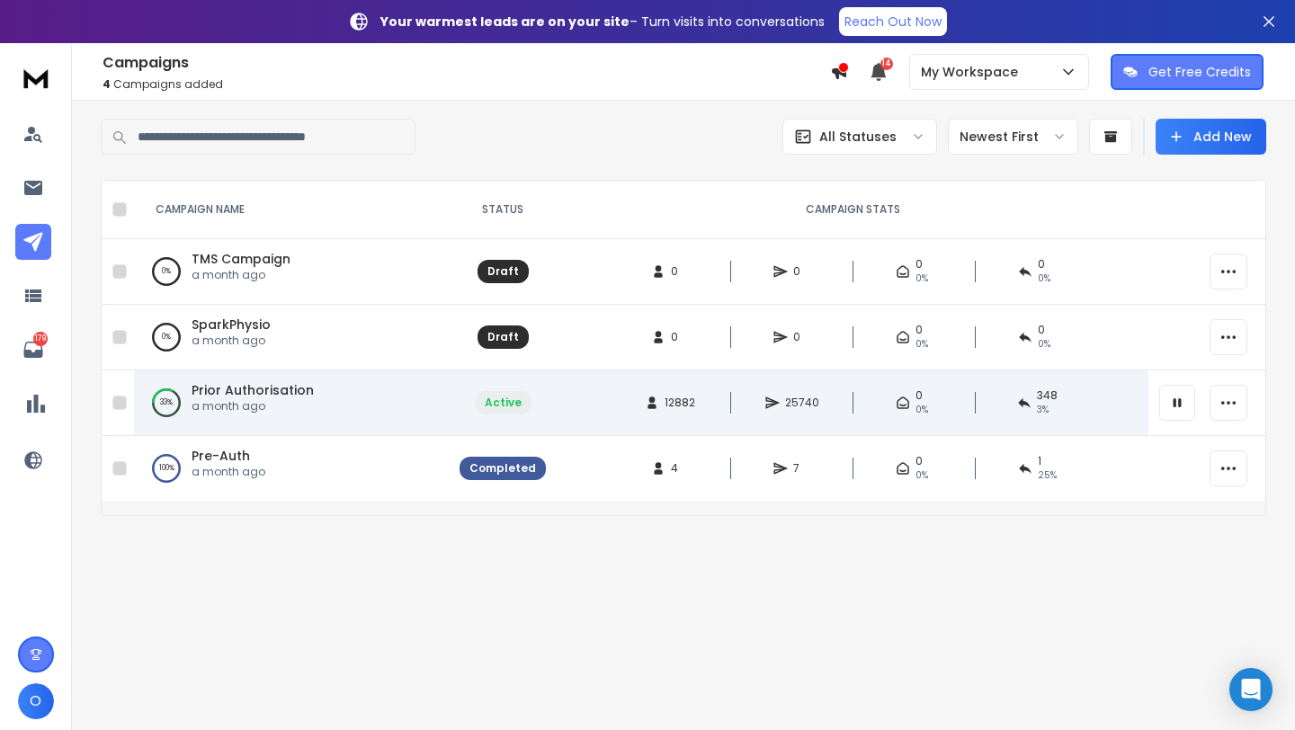
click at [388, 406] on div "33 % Prior Authorisation a month ago" at bounding box center [291, 402] width 279 height 43
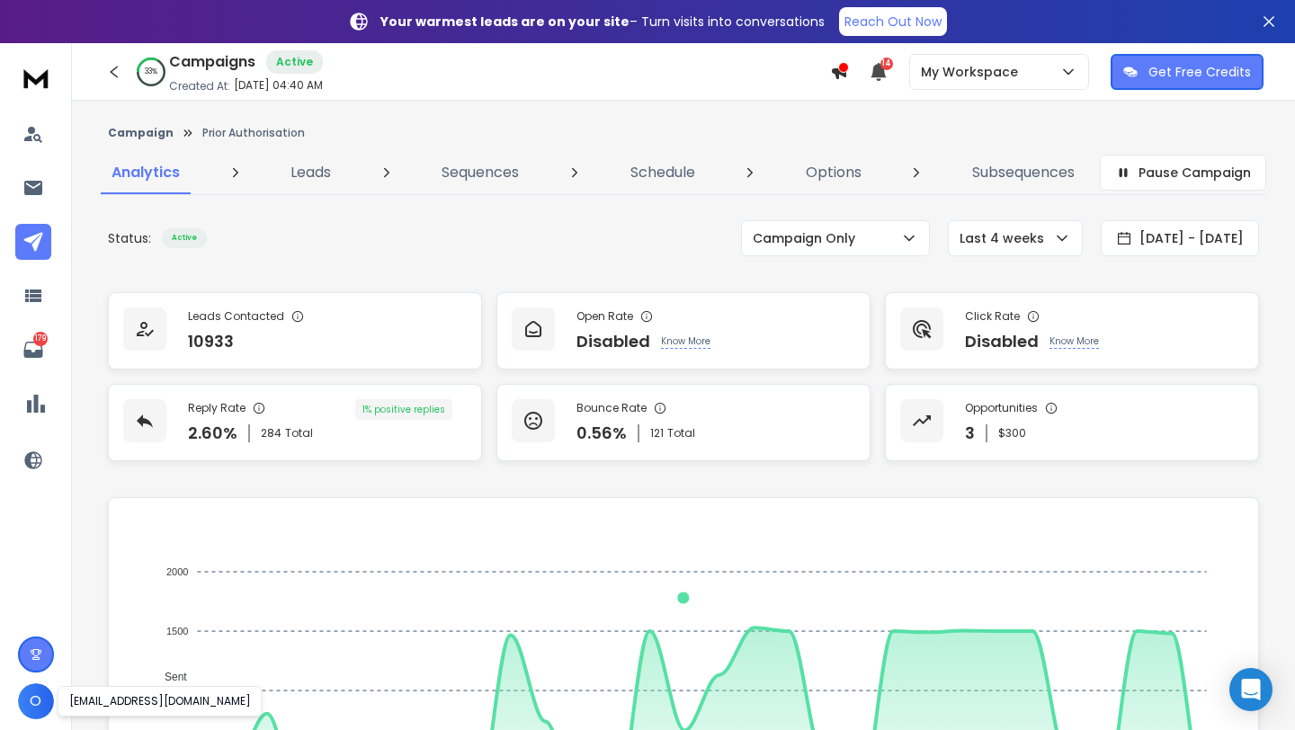
click at [23, 698] on span "O" at bounding box center [36, 702] width 36 height 36
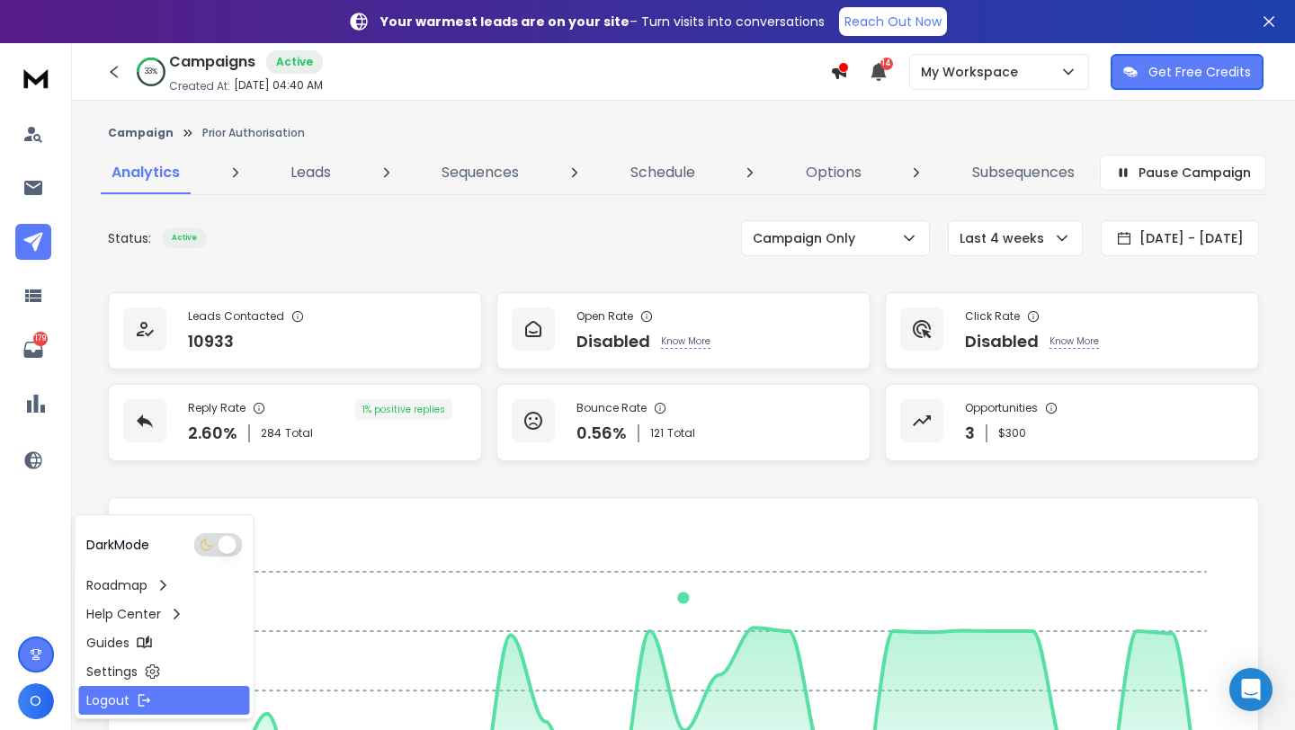
click at [115, 693] on p "Logout" at bounding box center [107, 701] width 43 height 18
